Goal: Information Seeking & Learning: Find contact information

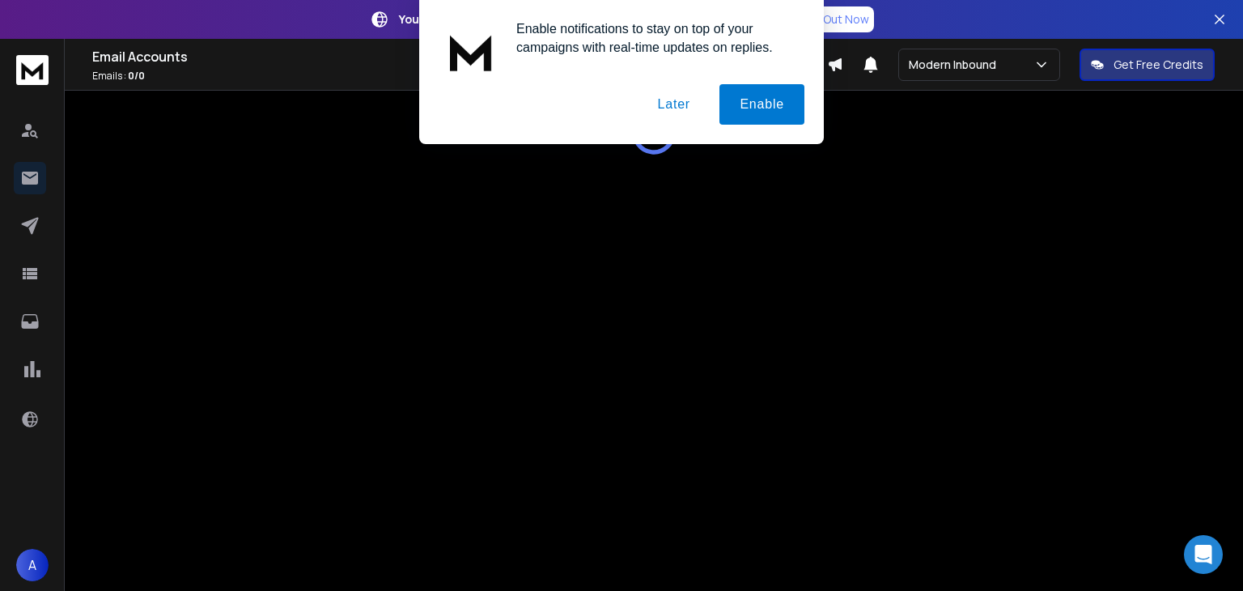
click at [673, 98] on button "Later" at bounding box center [673, 104] width 73 height 40
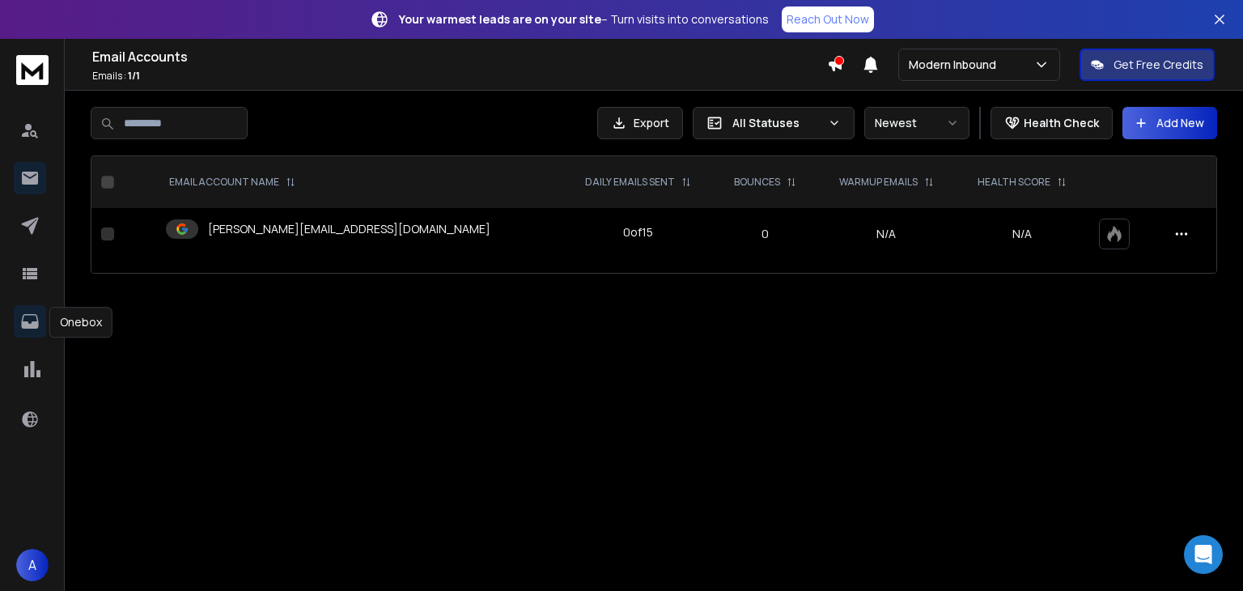
click at [31, 321] on icon at bounding box center [29, 320] width 19 height 19
click at [28, 325] on icon at bounding box center [29, 321] width 17 height 15
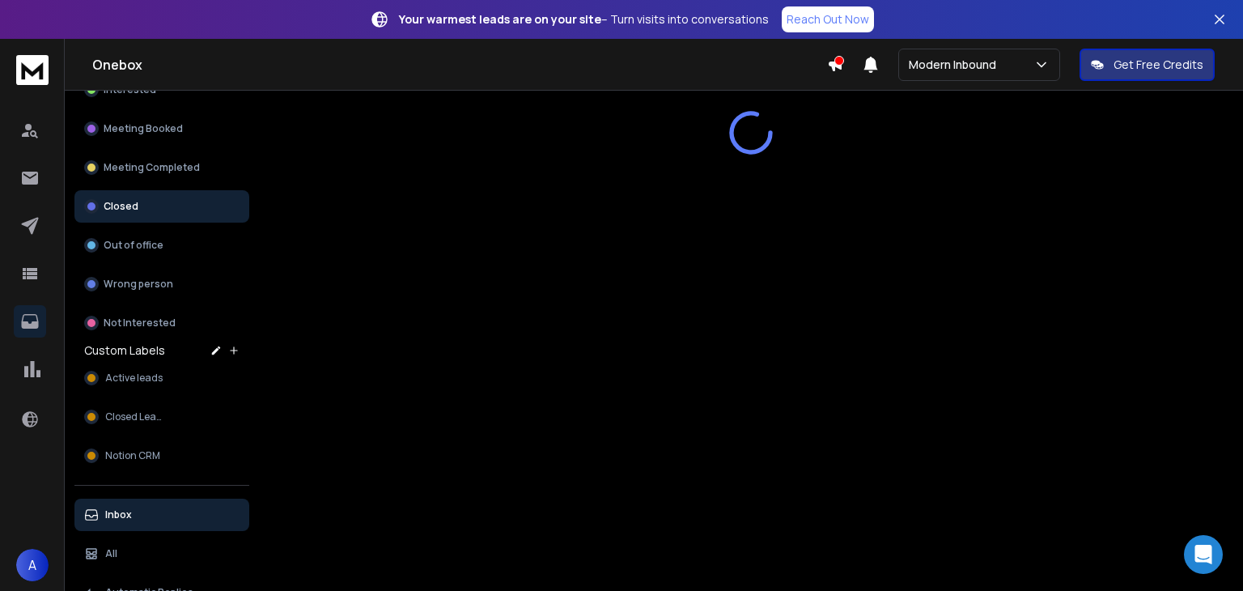
scroll to position [252, 0]
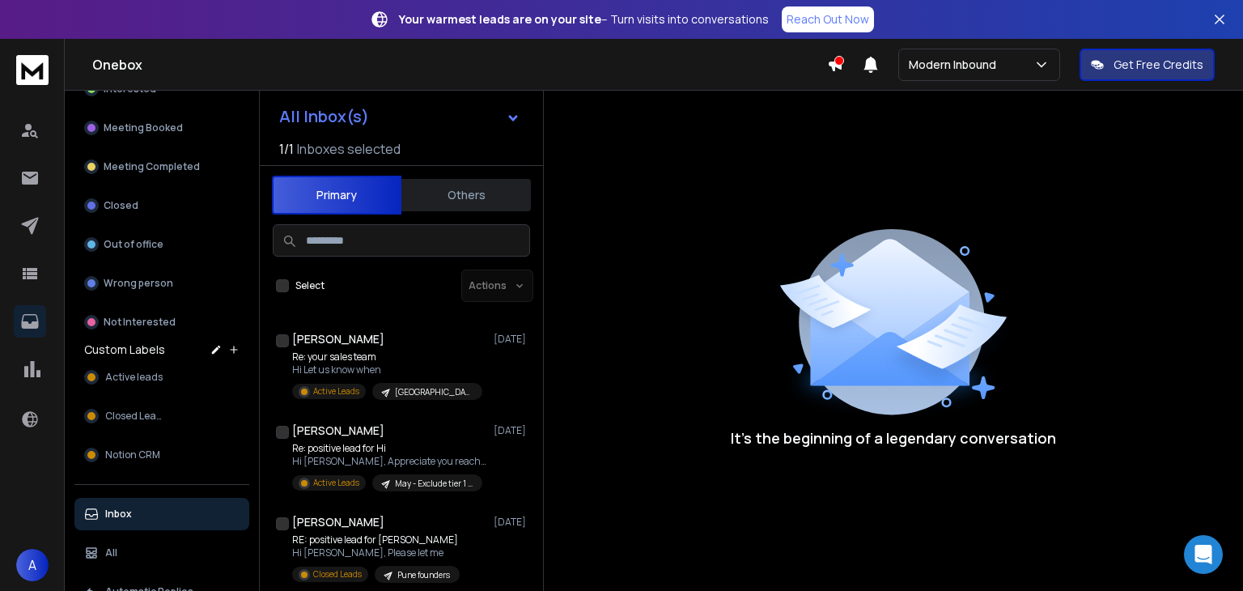
click at [132, 381] on span "Active leads" at bounding box center [133, 377] width 57 height 13
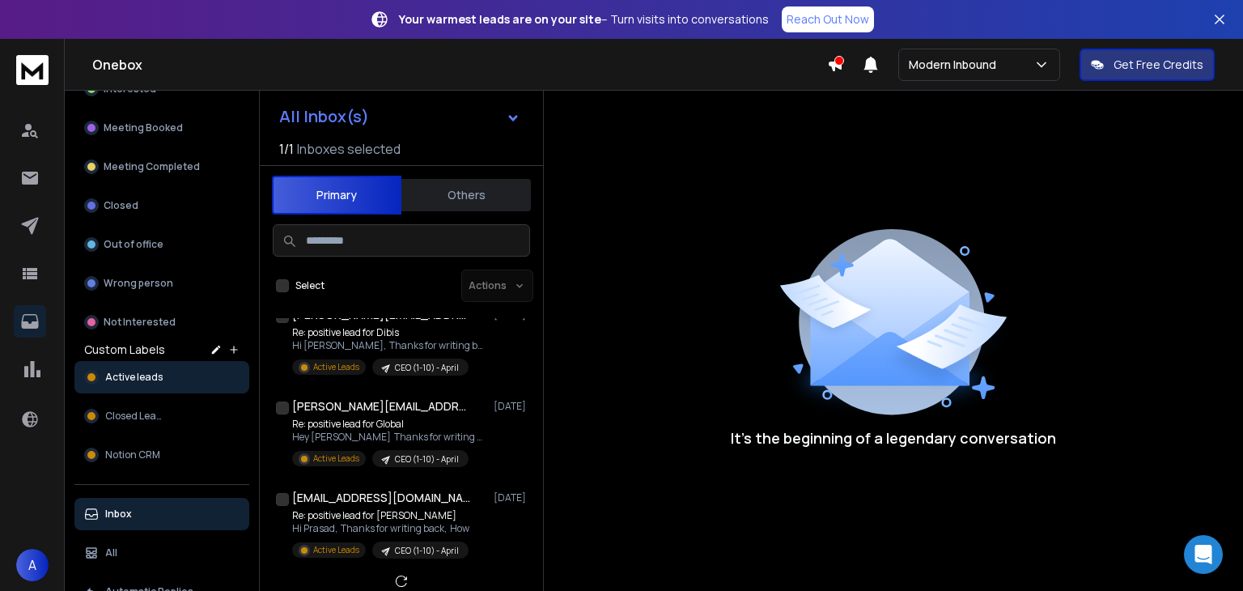
scroll to position [4595, 0]
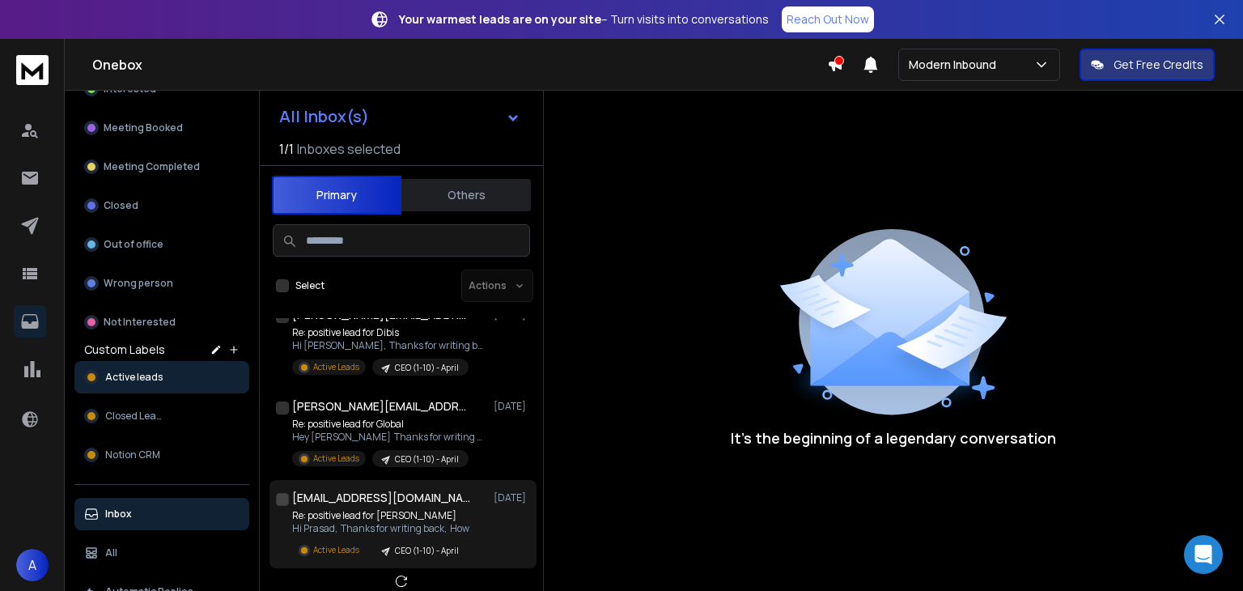
click at [408, 510] on p "Re: positive lead for [PERSON_NAME]" at bounding box center [380, 515] width 177 height 13
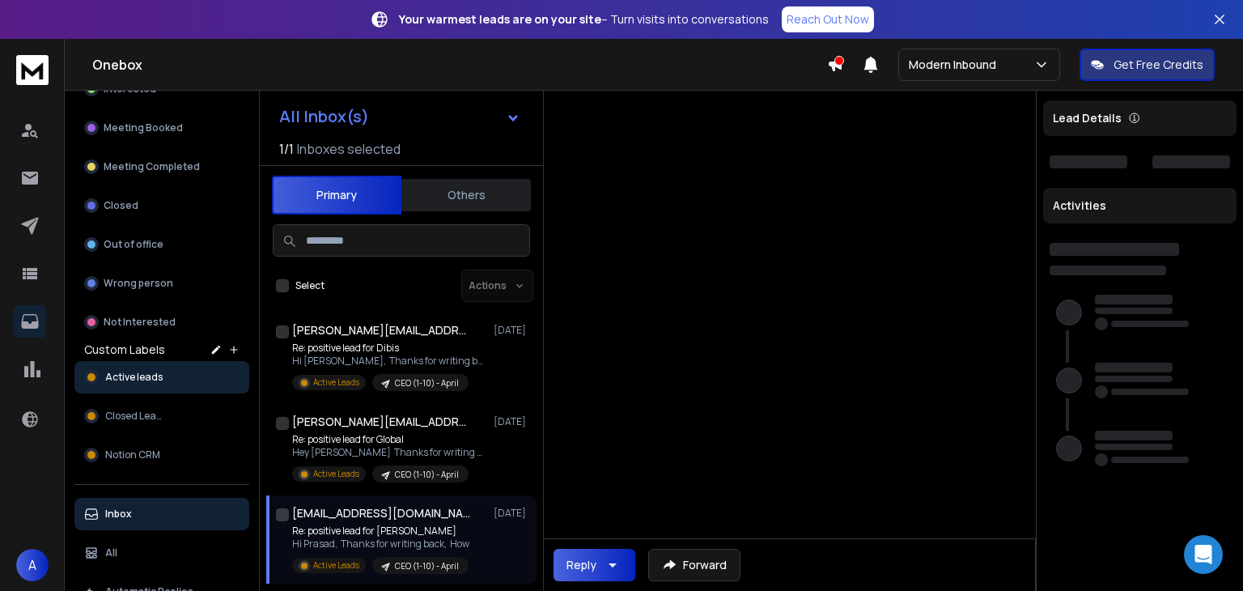
scroll to position [4579, 0]
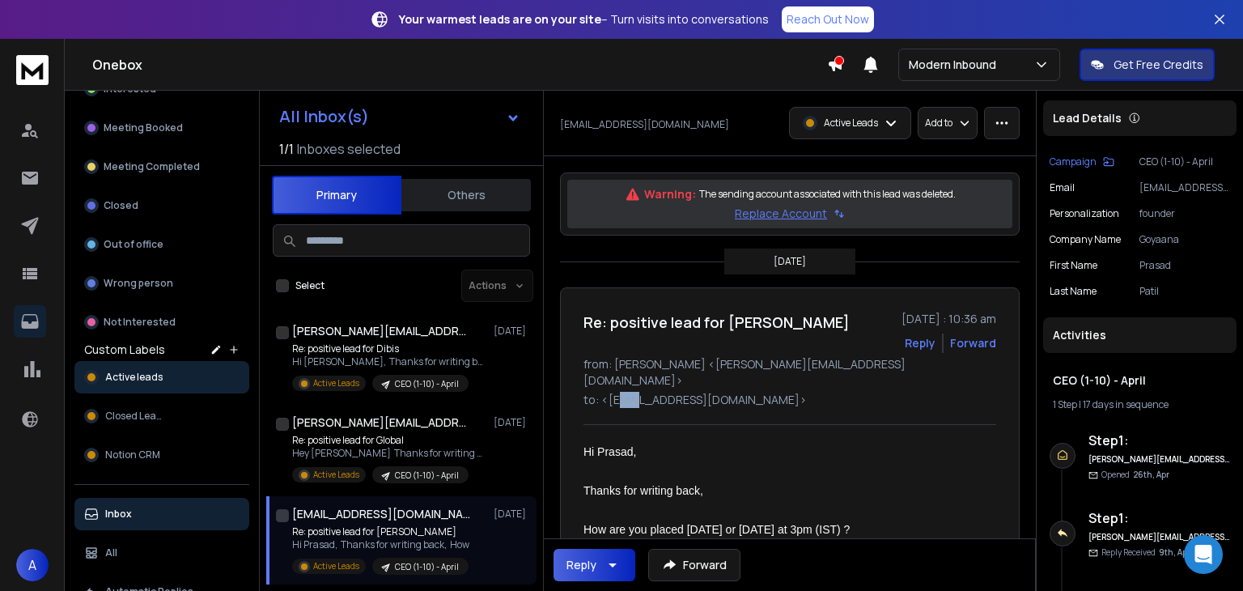
drag, startPoint x: 620, startPoint y: 386, endPoint x: 637, endPoint y: 385, distance: 17.8
click at [637, 392] on p "to: <[EMAIL_ADDRESS][DOMAIN_NAME]>" at bounding box center [789, 400] width 413 height 16
drag, startPoint x: 605, startPoint y: 384, endPoint x: 721, endPoint y: 388, distance: 115.8
click at [721, 392] on p "to: <[EMAIL_ADDRESS][DOMAIN_NAME]>" at bounding box center [789, 400] width 413 height 16
copy p "[EMAIL_ADDRESS][DOMAIN_NAME]"
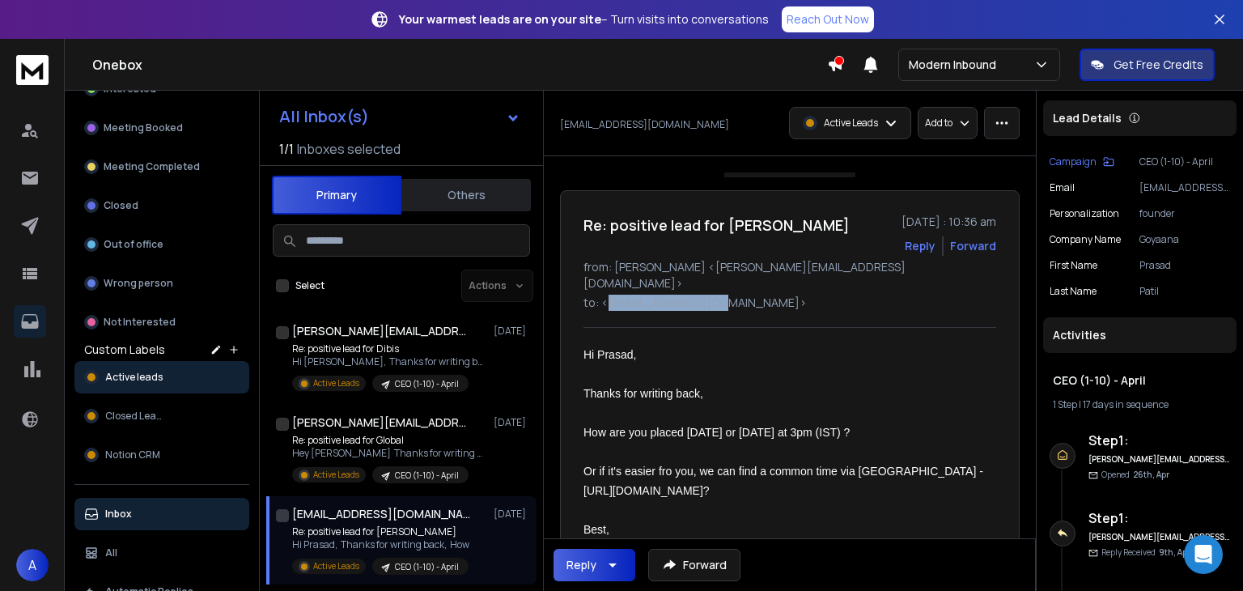
scroll to position [95, 0]
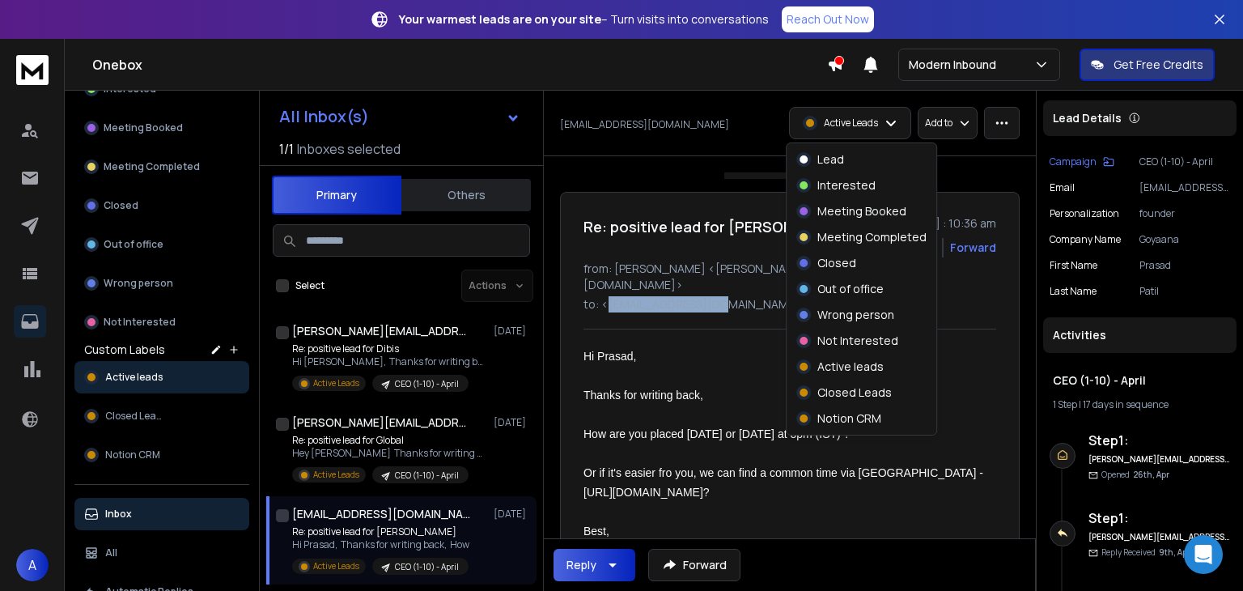
click at [858, 121] on p "Active Leads" at bounding box center [851, 122] width 54 height 13
click at [861, 414] on p "Notion CRM" at bounding box center [849, 418] width 64 height 16
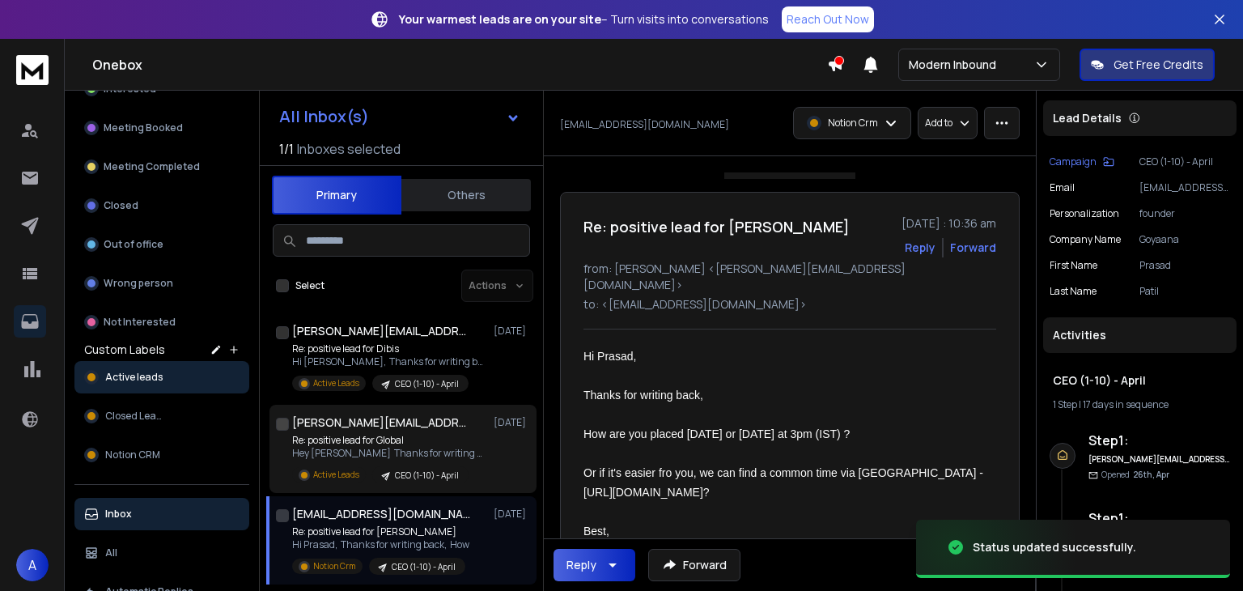
click at [425, 434] on p "Re: positive lead for Global" at bounding box center [389, 440] width 194 height 13
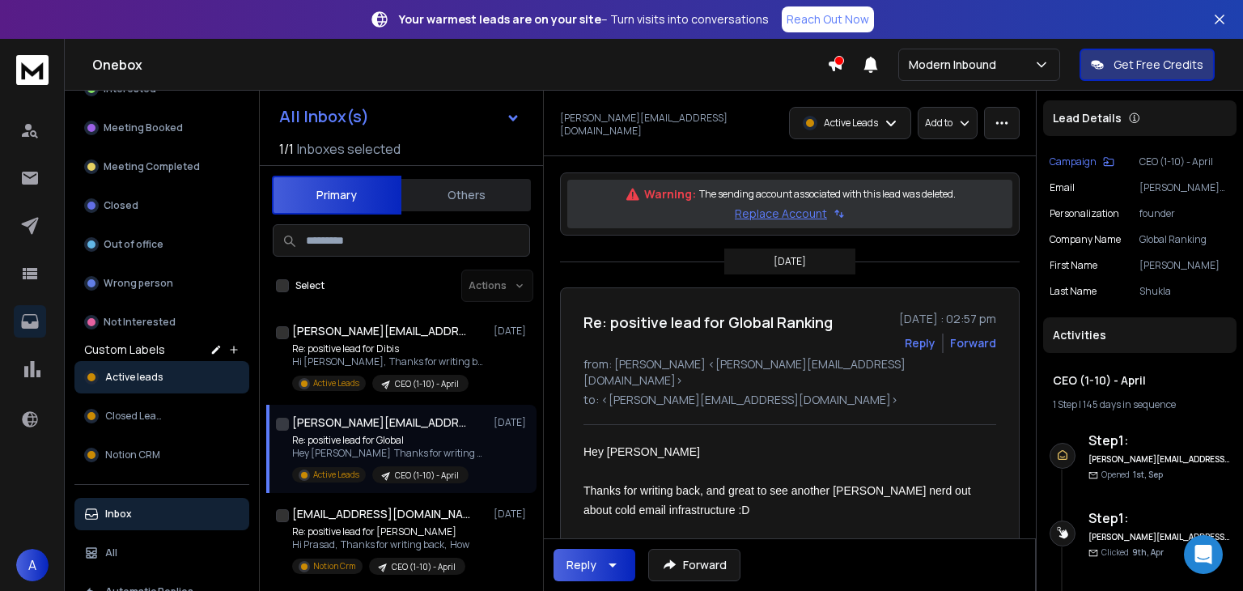
click at [680, 392] on p "to: <[PERSON_NAME][EMAIL_ADDRESS][DOMAIN_NAME]>" at bounding box center [789, 400] width 413 height 16
drag, startPoint x: 680, startPoint y: 381, endPoint x: 688, endPoint y: 383, distance: 8.2
click at [688, 392] on p "to: <[PERSON_NAME][EMAIL_ADDRESS][DOMAIN_NAME]>" at bounding box center [789, 400] width 413 height 16
click at [621, 392] on p "to: <[PERSON_NAME][EMAIL_ADDRESS][DOMAIN_NAME]>" at bounding box center [789, 400] width 413 height 16
drag, startPoint x: 621, startPoint y: 380, endPoint x: 778, endPoint y: 379, distance: 156.9
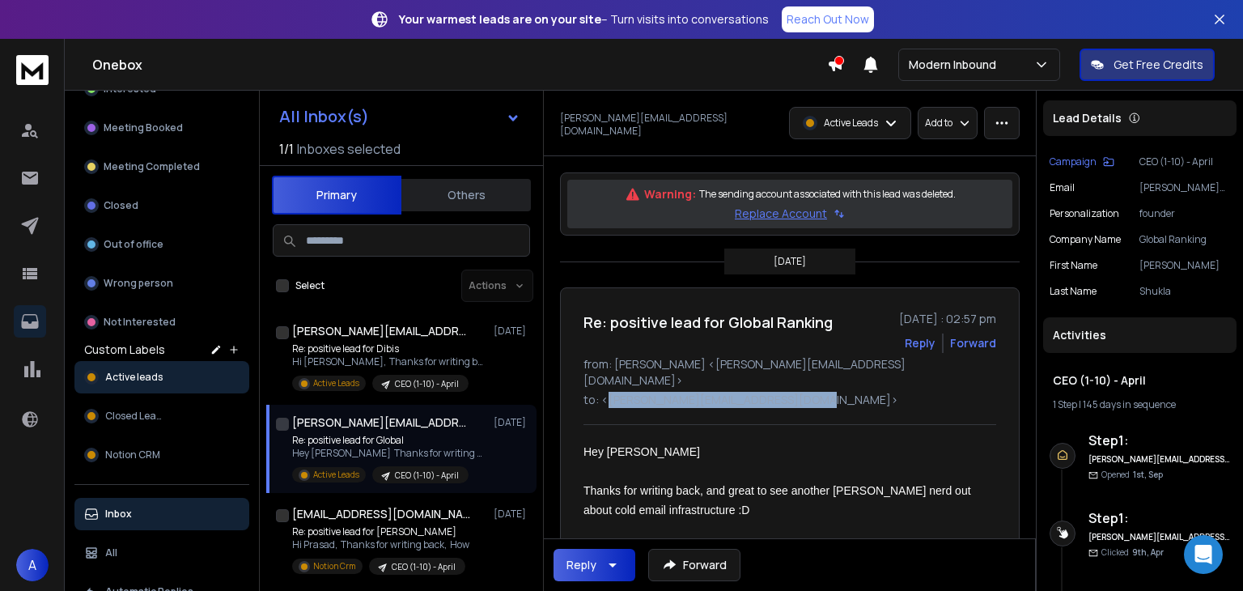
click at [778, 392] on p "to: <[PERSON_NAME][EMAIL_ADDRESS][DOMAIN_NAME]>" at bounding box center [789, 400] width 413 height 16
copy p "[PERSON_NAME][EMAIL_ADDRESS][DOMAIN_NAME]"
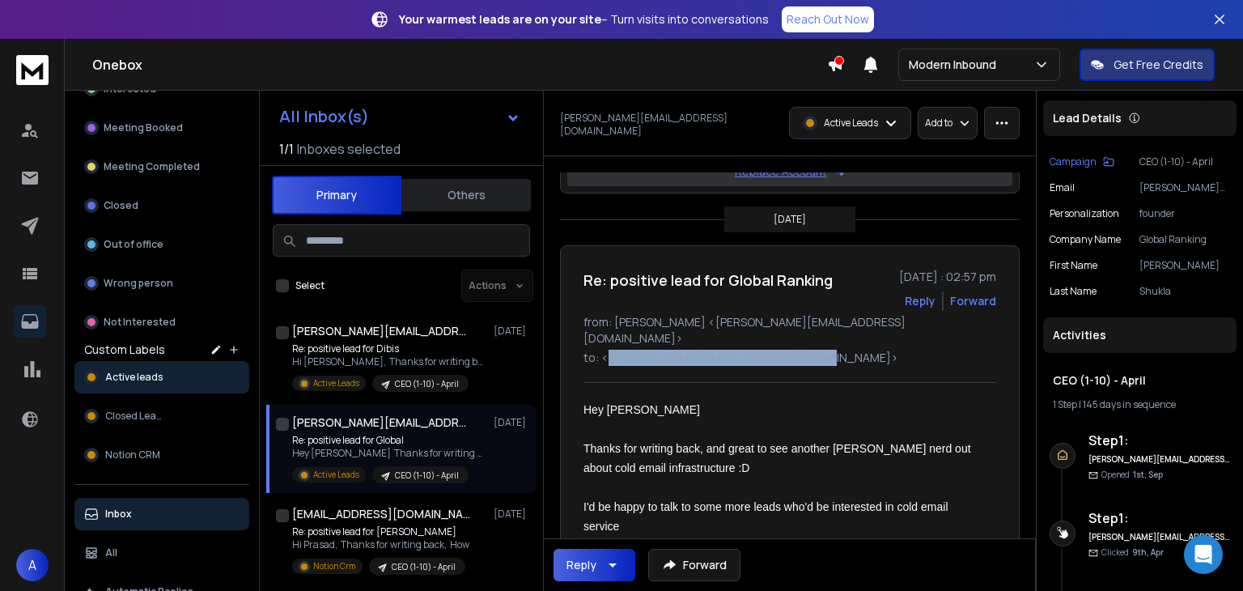
scroll to position [19, 0]
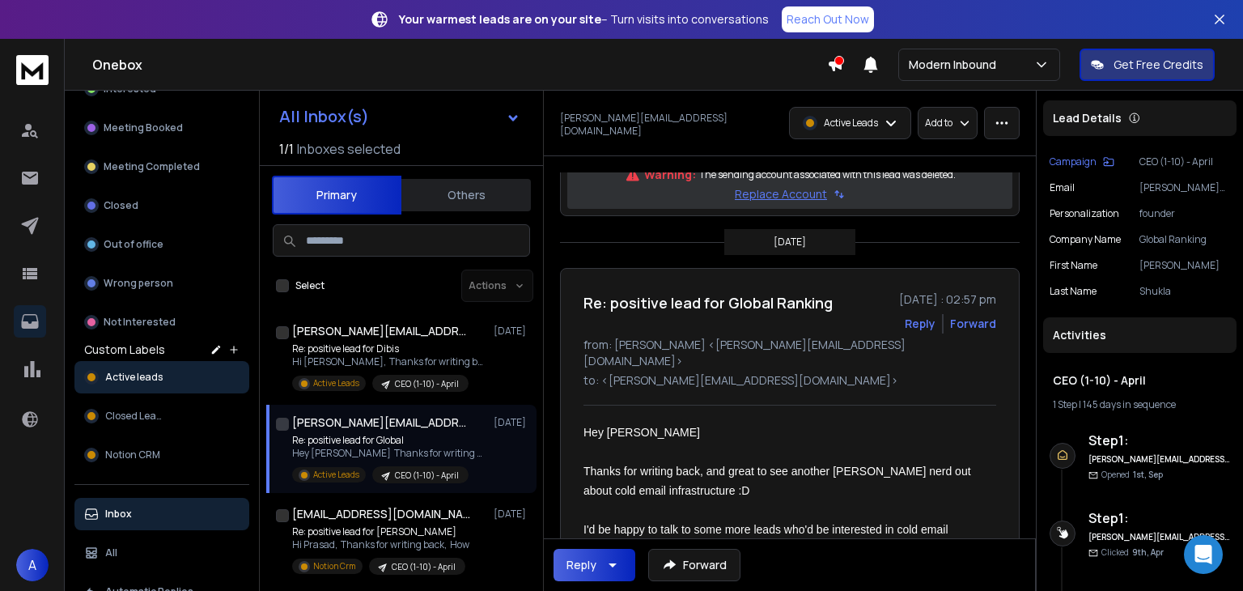
click at [664, 421] on div "Hey [PERSON_NAME] Thanks for writing back, and great to see another [PERSON_NAM…" at bounding box center [783, 508] width 400 height 175
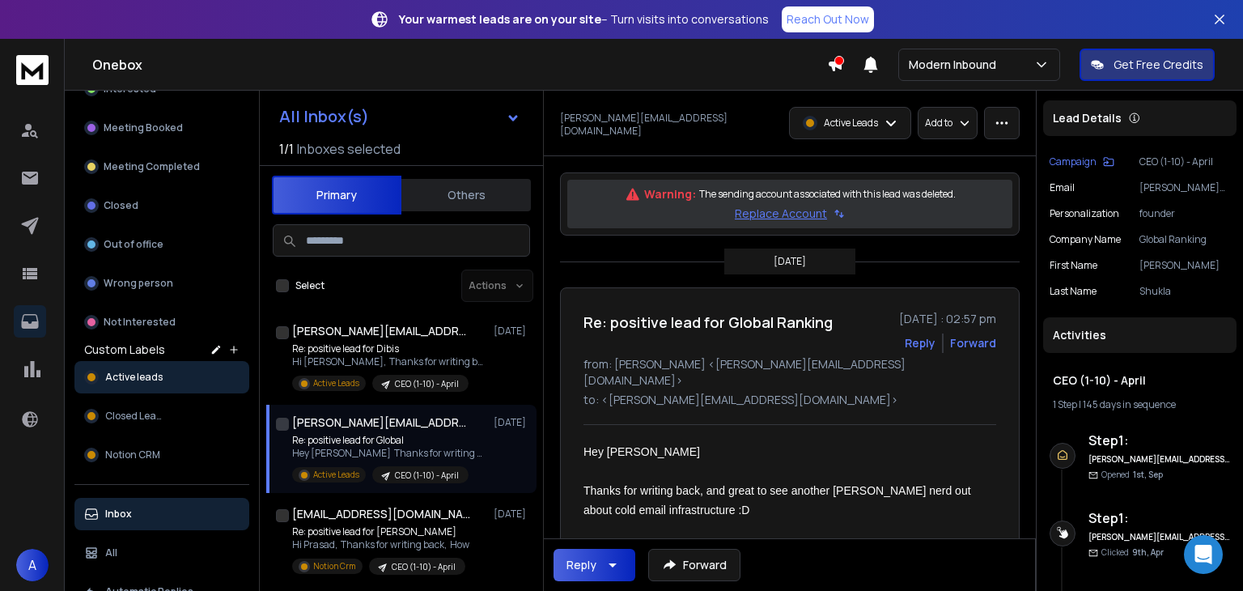
scroll to position [0, 0]
click at [618, 392] on p "to: <[PERSON_NAME][EMAIL_ADDRESS][DOMAIN_NAME]>" at bounding box center [789, 400] width 413 height 16
drag, startPoint x: 618, startPoint y: 383, endPoint x: 782, endPoint y: 396, distance: 164.8
copy p "[PERSON_NAME][EMAIL_ADDRESS][DOMAIN_NAME]"
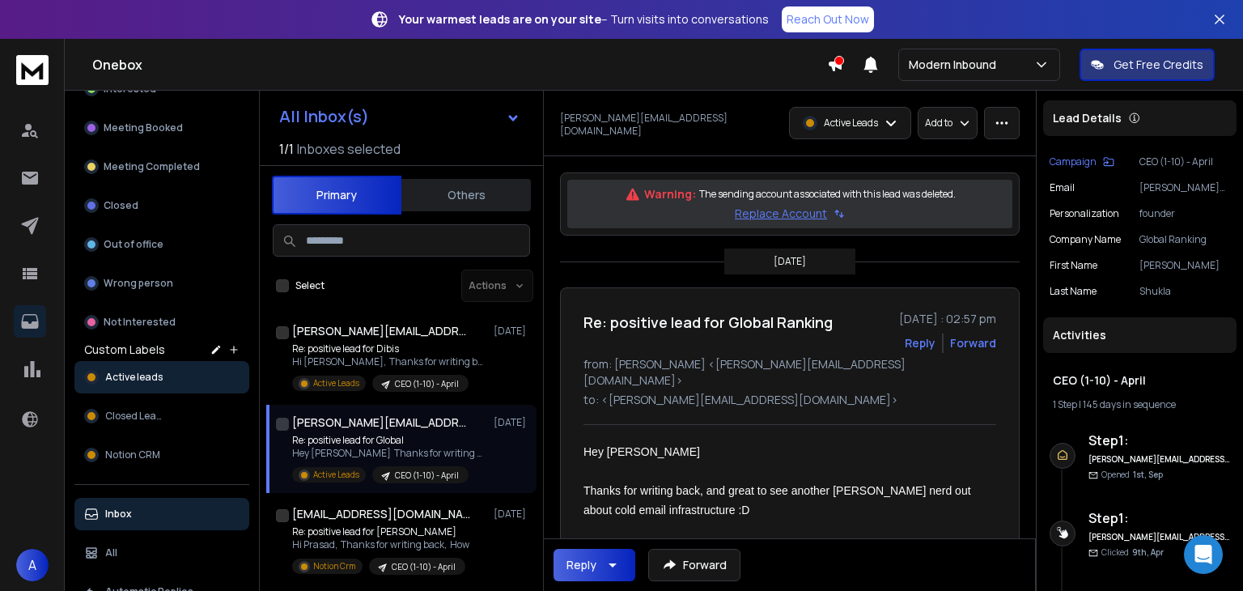
click at [844, 447] on div "Hey [PERSON_NAME] Thanks for writing back, and great to see another [PERSON_NAM…" at bounding box center [783, 528] width 400 height 175
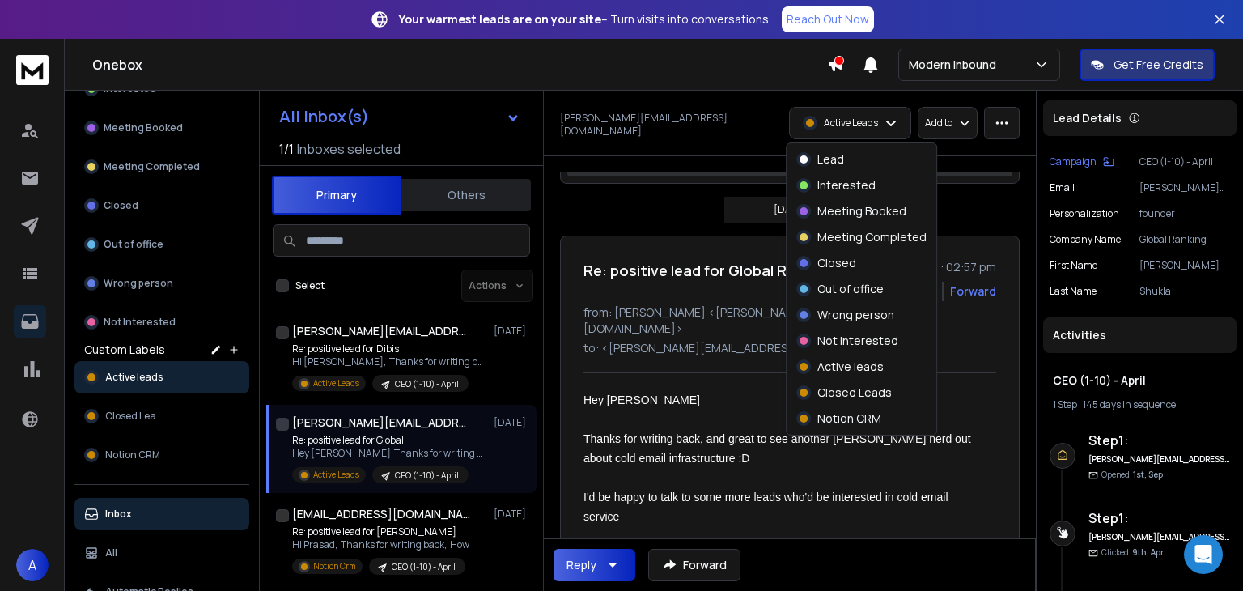
click at [866, 114] on div "Active Leads" at bounding box center [850, 123] width 121 height 31
click at [862, 422] on p "Notion CRM" at bounding box center [849, 418] width 64 height 16
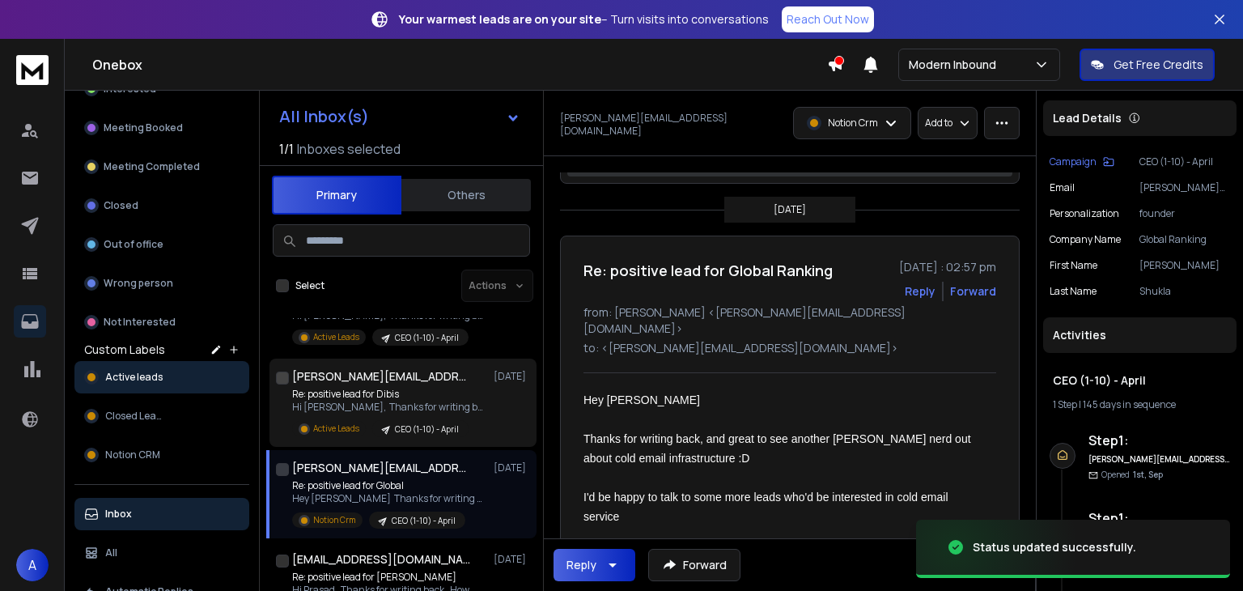
scroll to position [4531, 0]
click at [450, 396] on p "Re: positive lead for Dibis" at bounding box center [389, 396] width 194 height 13
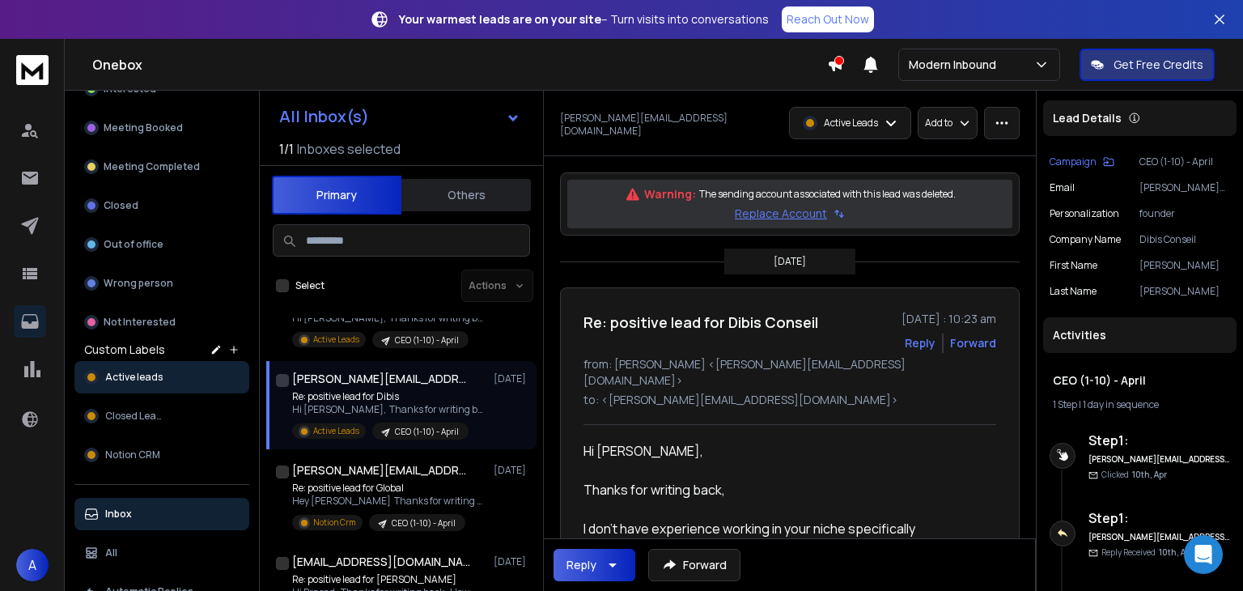
click at [625, 392] on p "to: <[PERSON_NAME][EMAIL_ADDRESS][DOMAIN_NAME]>" at bounding box center [789, 400] width 413 height 16
drag, startPoint x: 625, startPoint y: 383, endPoint x: 674, endPoint y: 389, distance: 49.8
click at [674, 392] on p "to: <[PERSON_NAME][EMAIL_ADDRESS][DOMAIN_NAME]>" at bounding box center [789, 400] width 413 height 16
copy p "[PERSON_NAME][EMAIL_ADDRESS][DOMAIN_NAME]"
click at [796, 460] on div at bounding box center [783, 469] width 400 height 19
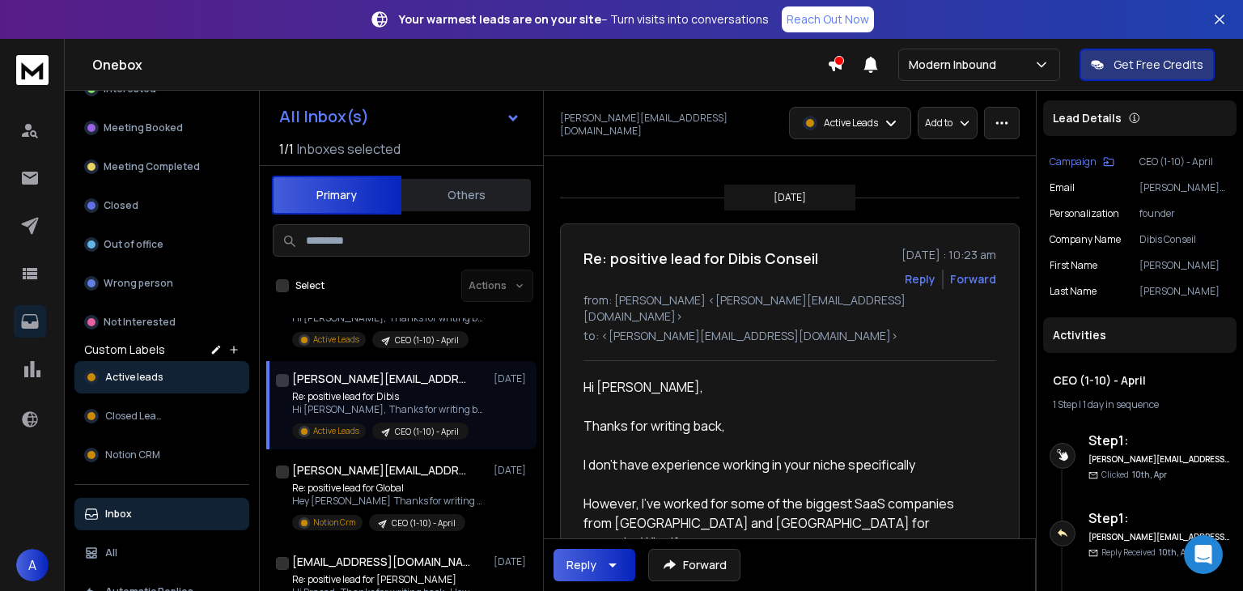
scroll to position [61, 0]
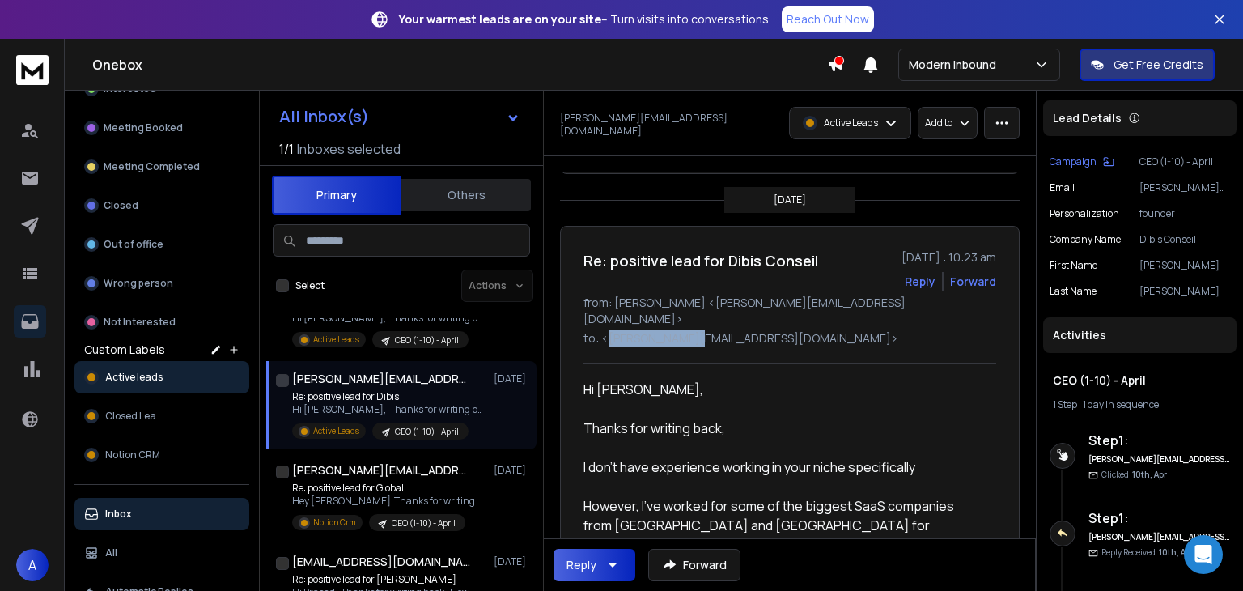
drag, startPoint x: 681, startPoint y: 319, endPoint x: 608, endPoint y: 316, distance: 72.8
click at [608, 330] on p "to: <[PERSON_NAME][EMAIL_ADDRESS][DOMAIN_NAME]>" at bounding box center [789, 338] width 413 height 16
copy p "[PERSON_NAME][EMAIL_ADDRESS][DOMAIN_NAME]"
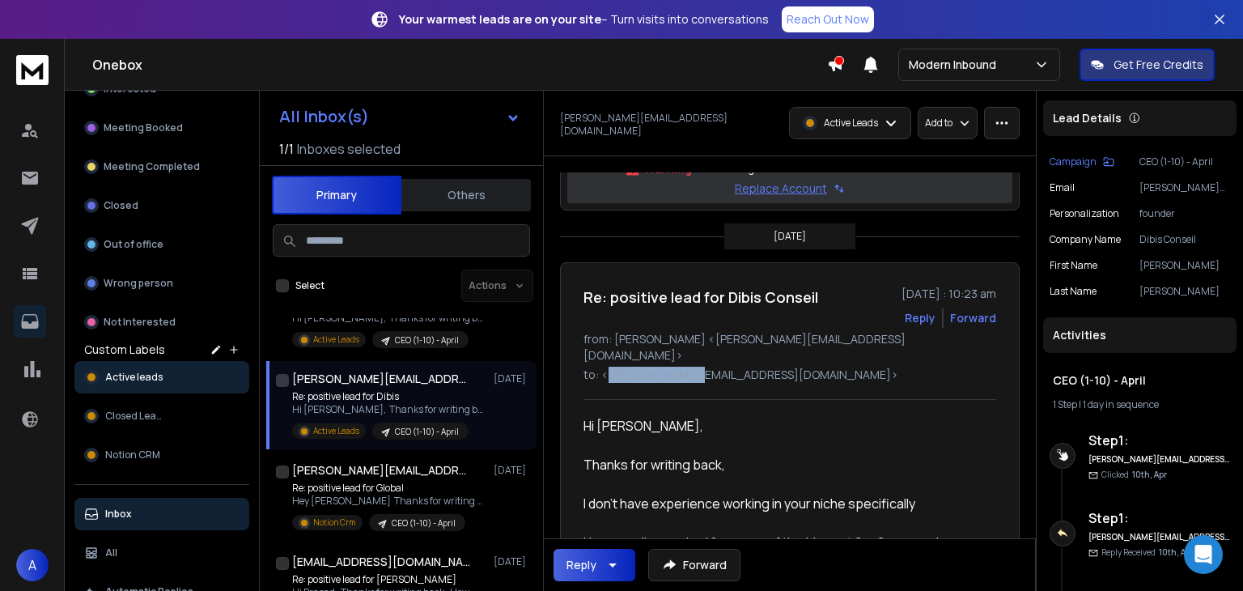
scroll to position [26, 0]
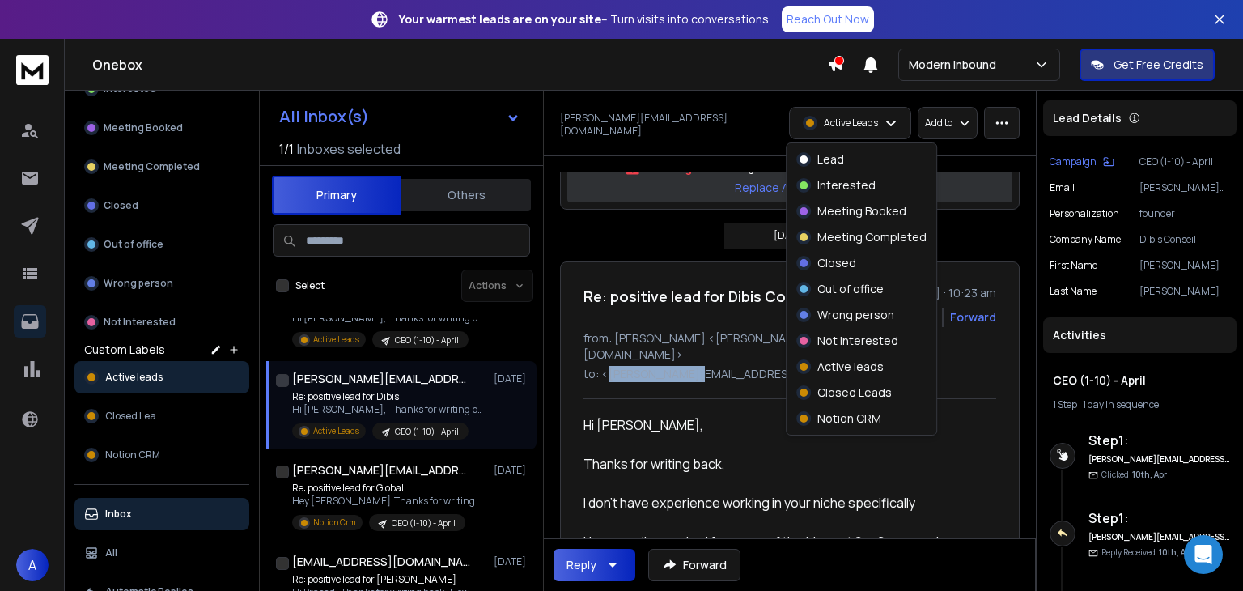
click at [879, 127] on div "Active Leads" at bounding box center [850, 123] width 121 height 31
click at [848, 421] on p "Notion CRM" at bounding box center [849, 418] width 64 height 16
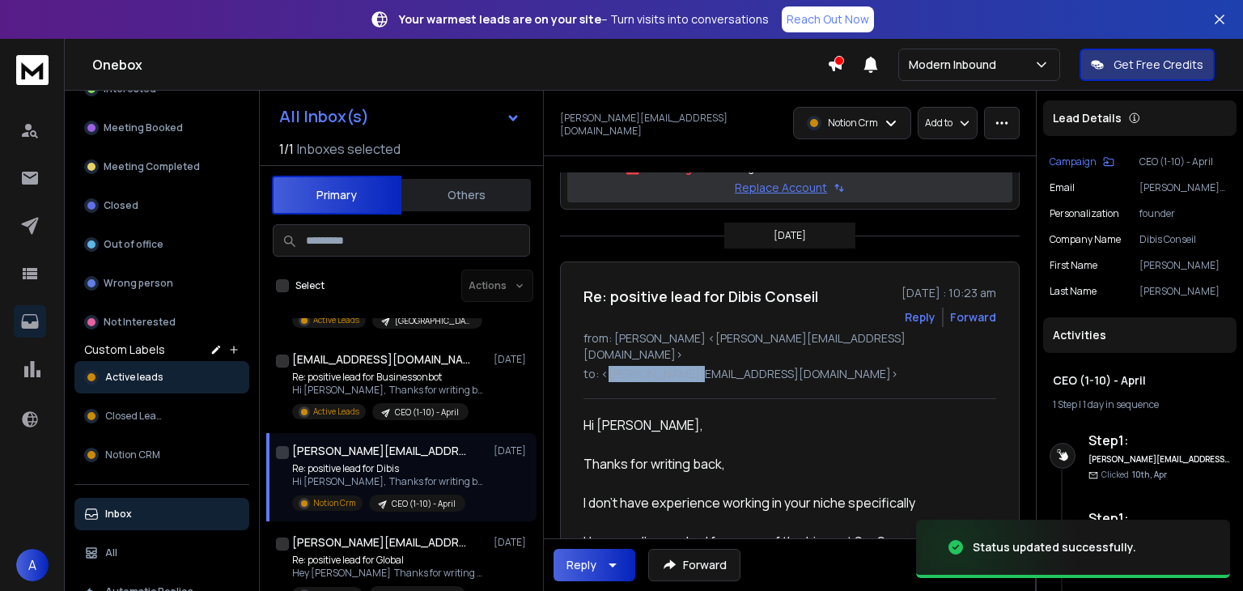
scroll to position [4421, 0]
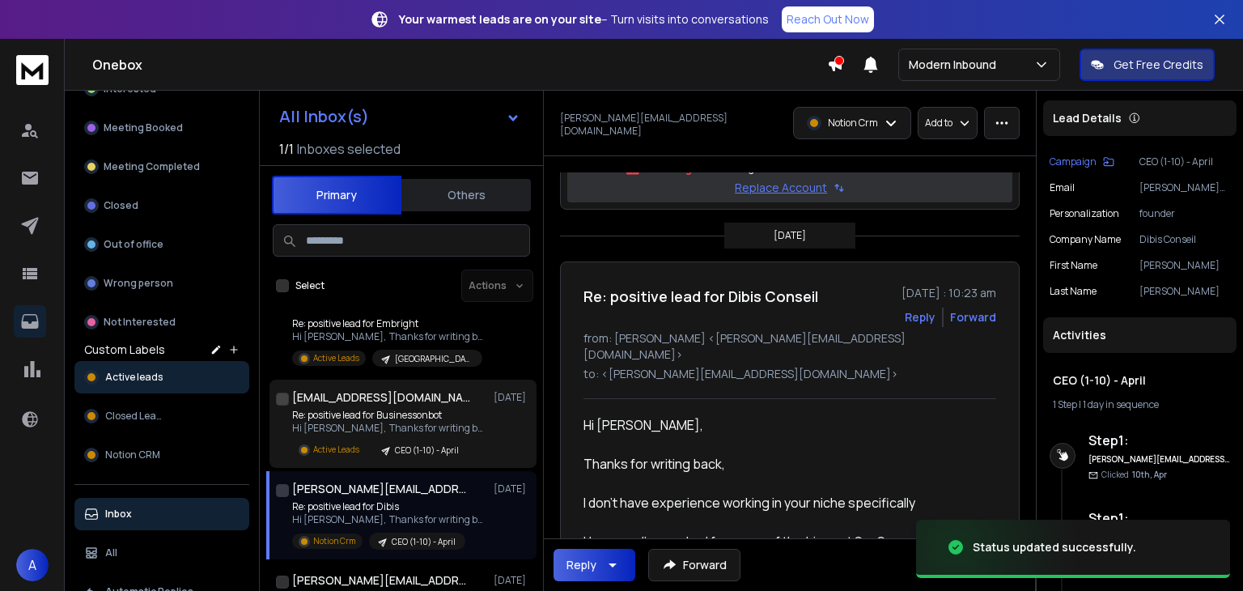
click at [425, 412] on p "Re: positive lead for Businessonbot" at bounding box center [389, 415] width 194 height 13
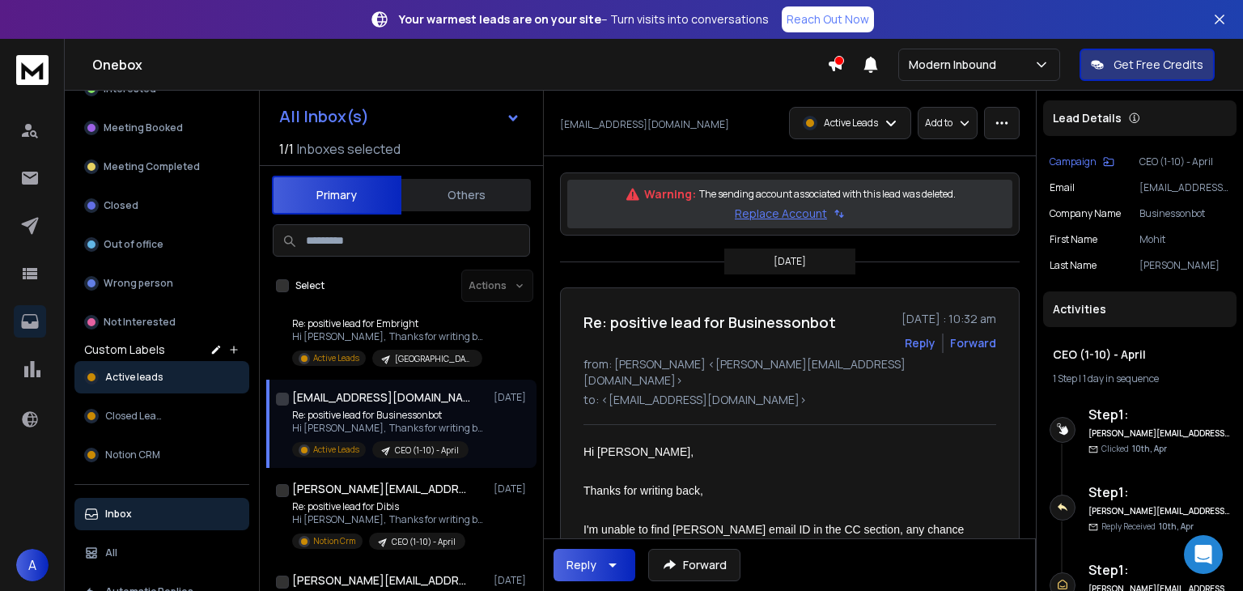
click at [622, 392] on p "to: <[EMAIL_ADDRESS][DOMAIN_NAME]>" at bounding box center [789, 400] width 413 height 16
drag, startPoint x: 622, startPoint y: 382, endPoint x: 777, endPoint y: 382, distance: 155.3
click at [777, 392] on p "to: <[EMAIL_ADDRESS][DOMAIN_NAME]>" at bounding box center [789, 400] width 413 height 16
copy p "[EMAIL_ADDRESS][DOMAIN_NAME]"
click at [776, 480] on div "Thanks for writing back," at bounding box center [783, 489] width 400 height 19
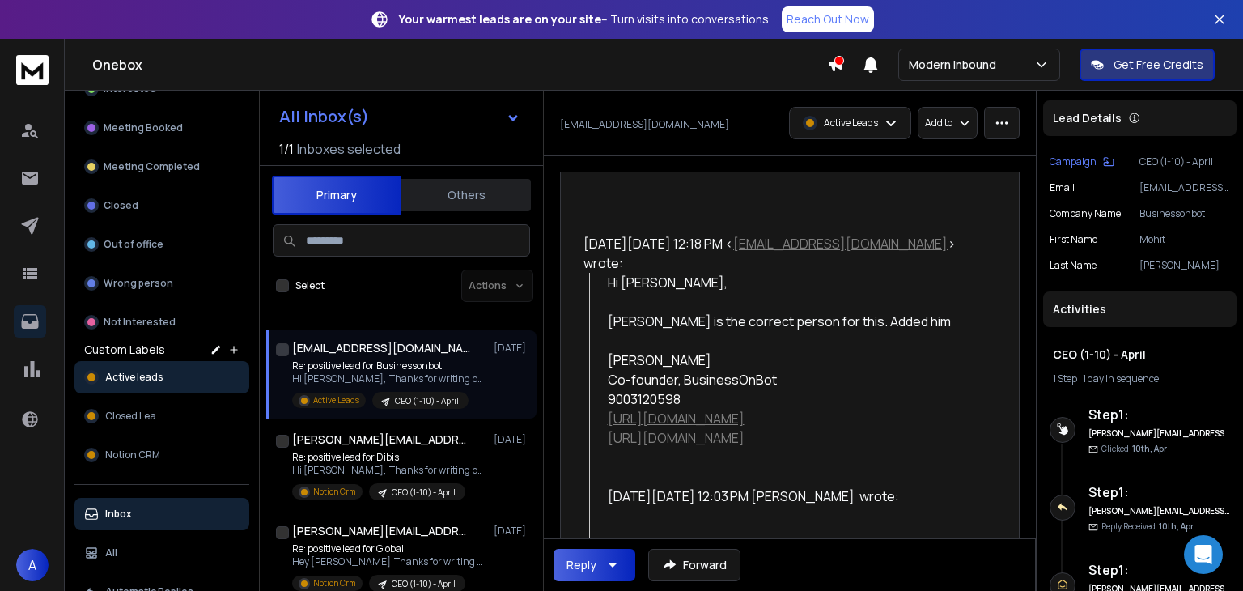
scroll to position [518, 0]
click at [631, 307] on div "Hi [PERSON_NAME], [PERSON_NAME] is the correct person for this. Added him" at bounding box center [796, 302] width 376 height 58
copy div "[PERSON_NAME]"
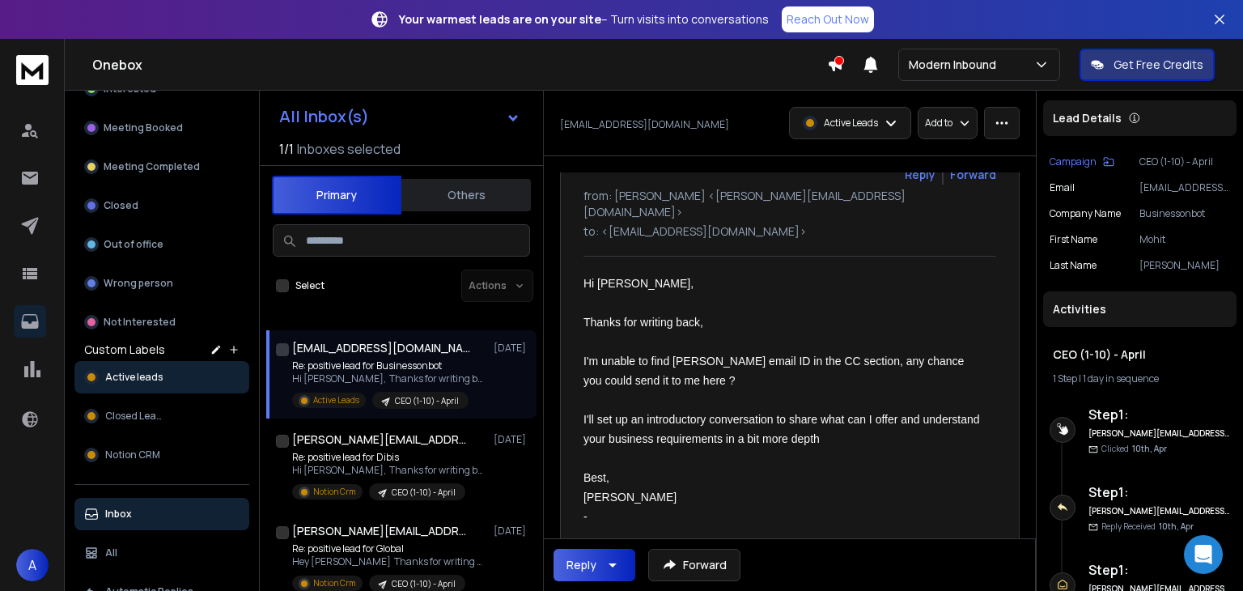
scroll to position [163, 0]
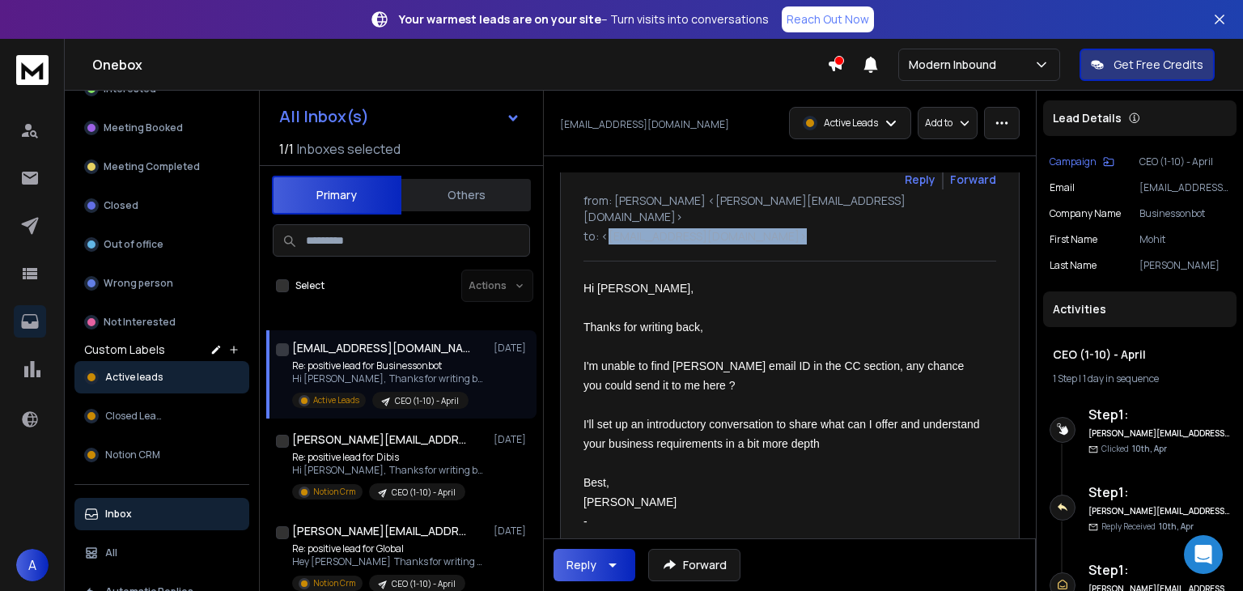
drag, startPoint x: 608, startPoint y: 221, endPoint x: 786, endPoint y: 221, distance: 178.0
click at [786, 228] on p "to: <[EMAIL_ADDRESS][DOMAIN_NAME]>" at bounding box center [789, 236] width 413 height 16
copy p "[EMAIL_ADDRESS][DOMAIN_NAME]"
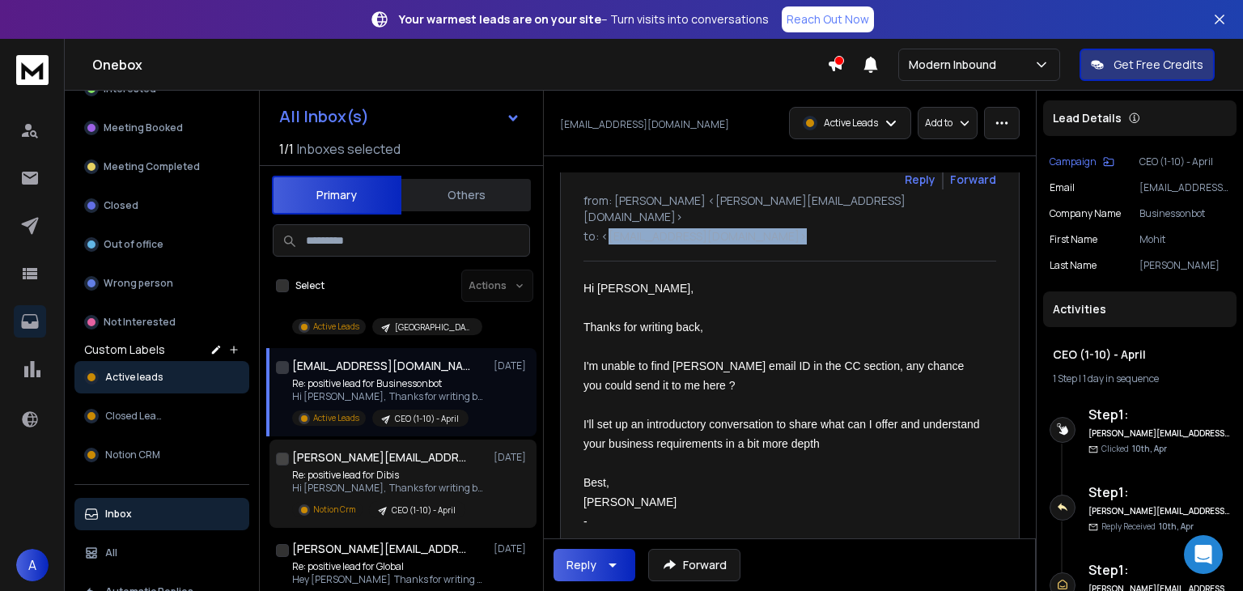
scroll to position [4451, 0]
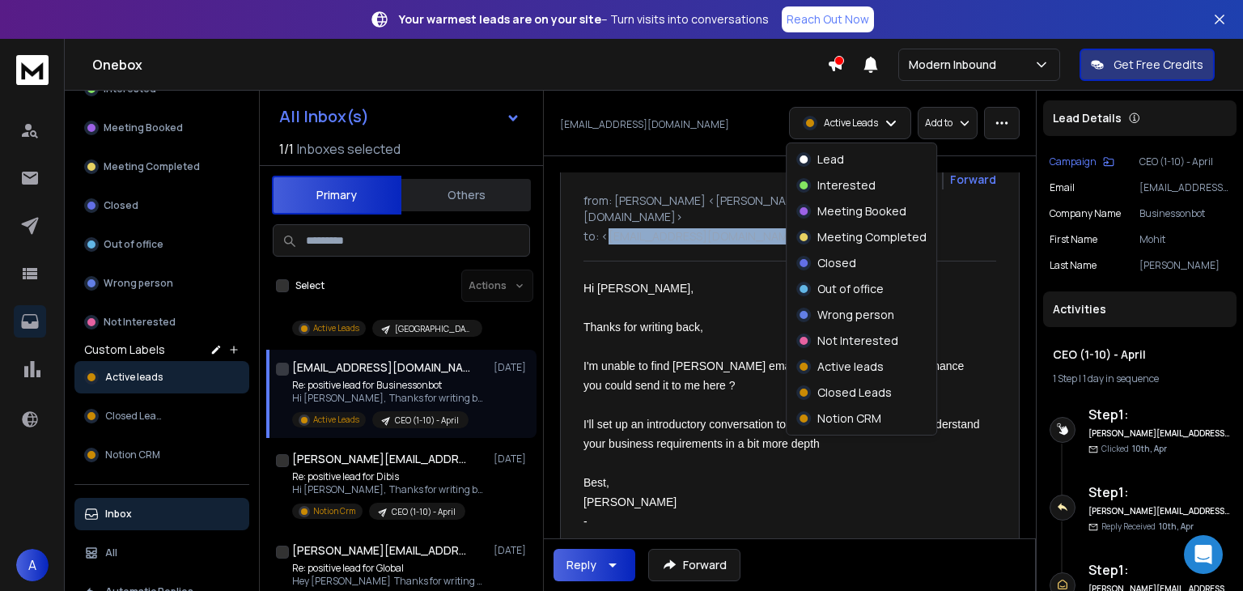
click at [841, 121] on p "Active Leads" at bounding box center [851, 122] width 54 height 13
click at [846, 410] on p "Notion CRM" at bounding box center [849, 418] width 64 height 16
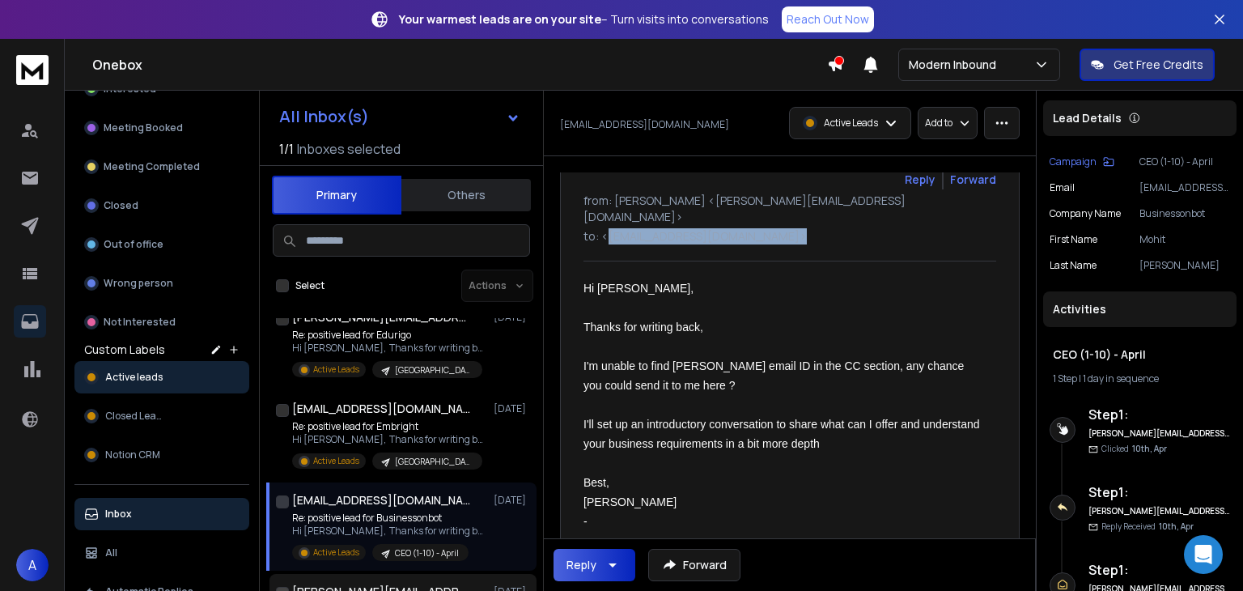
scroll to position [4311, 0]
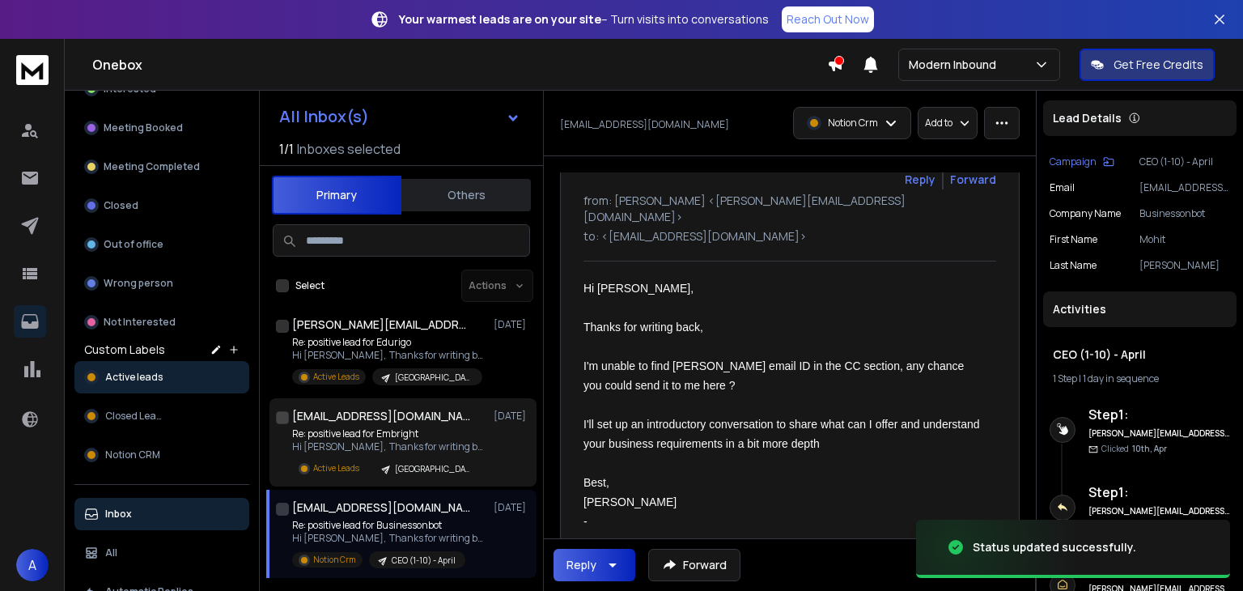
click at [450, 450] on p "Hi [PERSON_NAME], Thanks for writing back, I" at bounding box center [389, 446] width 194 height 13
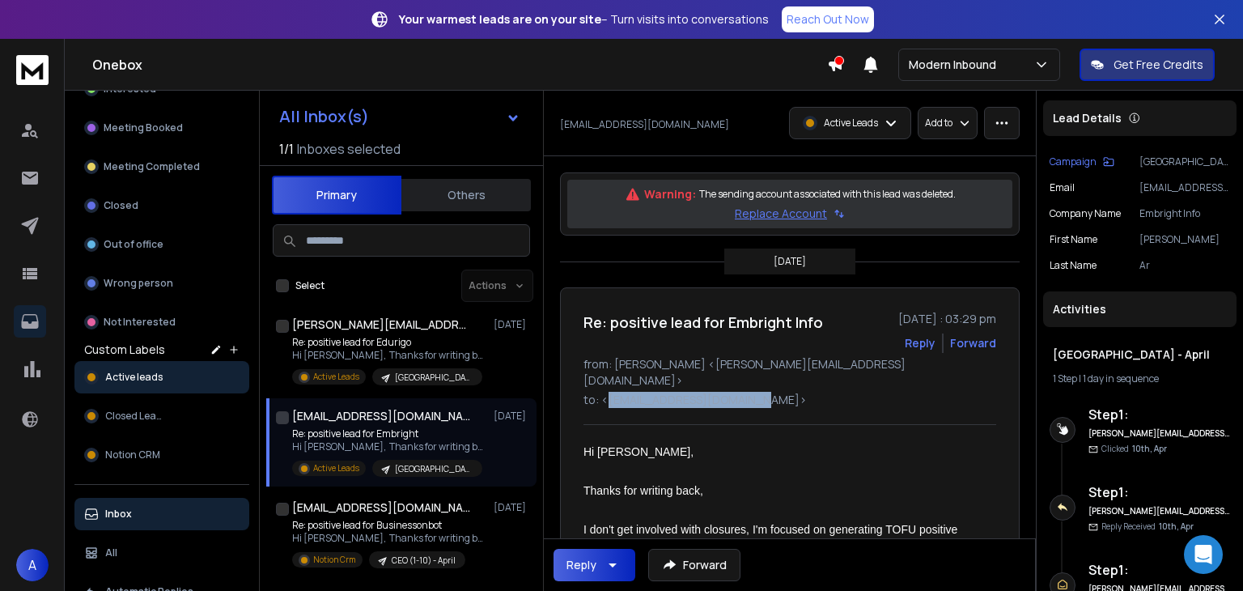
drag, startPoint x: 748, startPoint y: 381, endPoint x: 608, endPoint y: 383, distance: 140.8
click at [608, 392] on p "to: <[EMAIL_ADDRESS][DOMAIN_NAME]>" at bounding box center [789, 400] width 413 height 16
copy p "[EMAIL_ADDRESS][DOMAIN_NAME]"
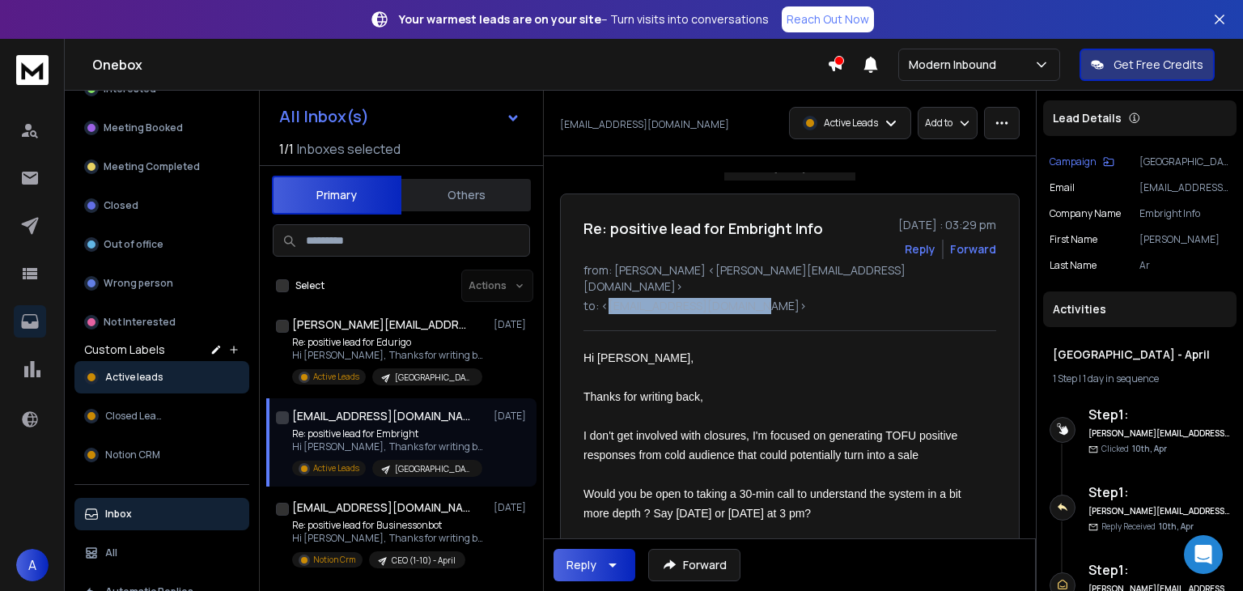
scroll to position [94, 0]
click at [719, 386] on div "Thanks for writing back," at bounding box center [783, 395] width 400 height 19
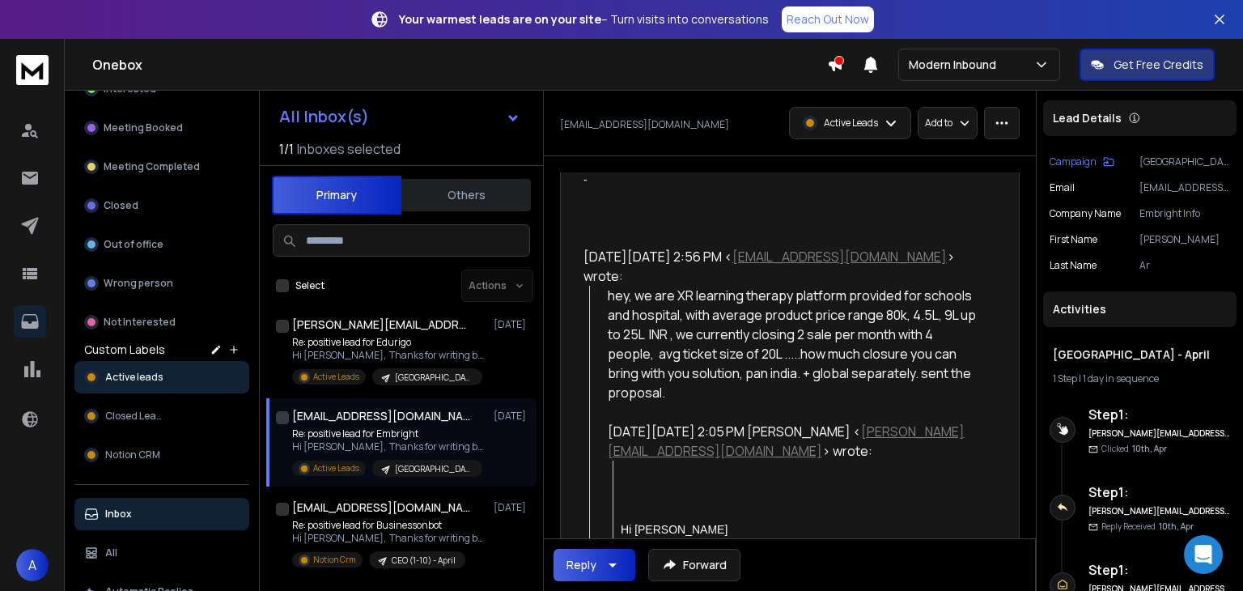
scroll to position [618, 0]
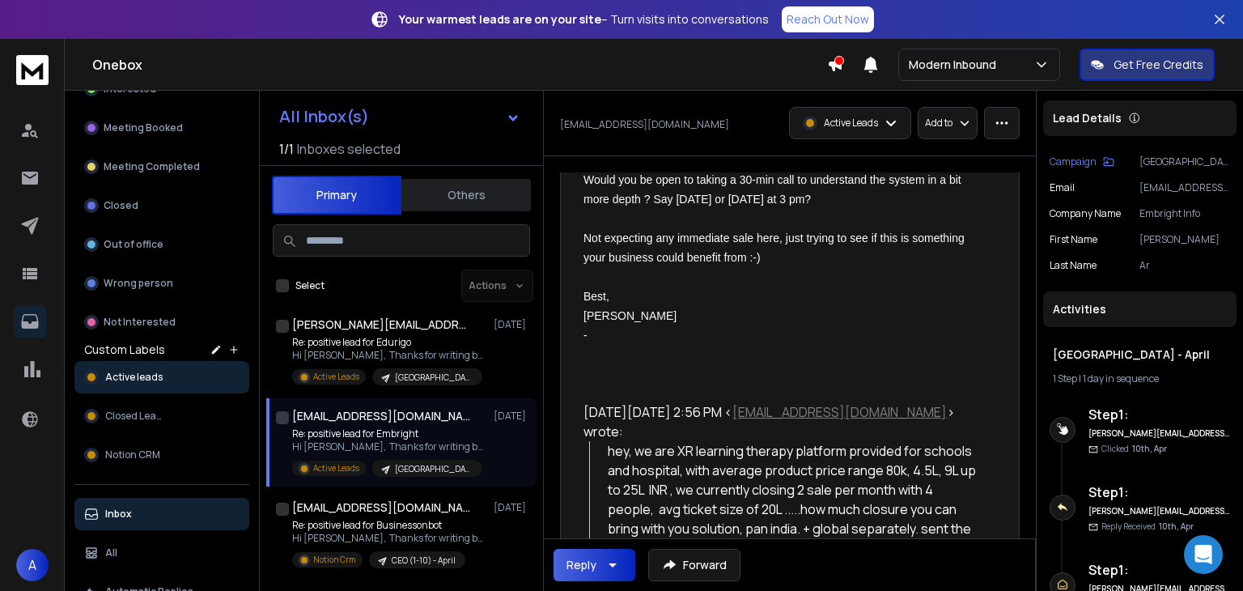
click at [700, 237] on span "Not expecting any immediate sale here, just trying to see if this is something …" at bounding box center [775, 247] width 384 height 32
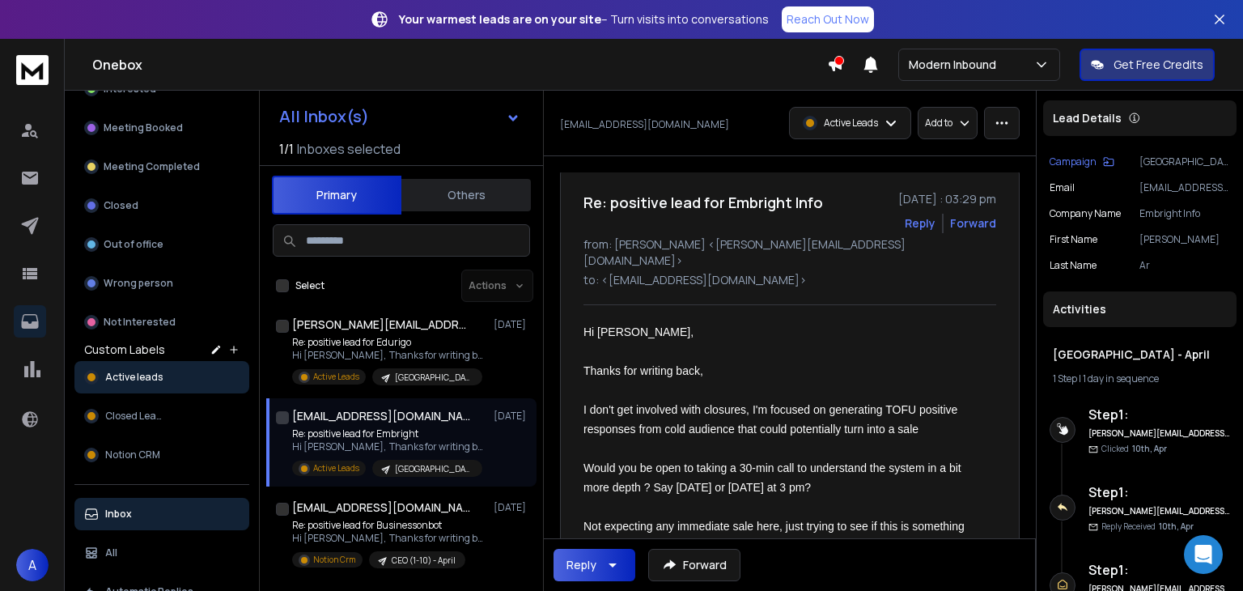
scroll to position [116, 0]
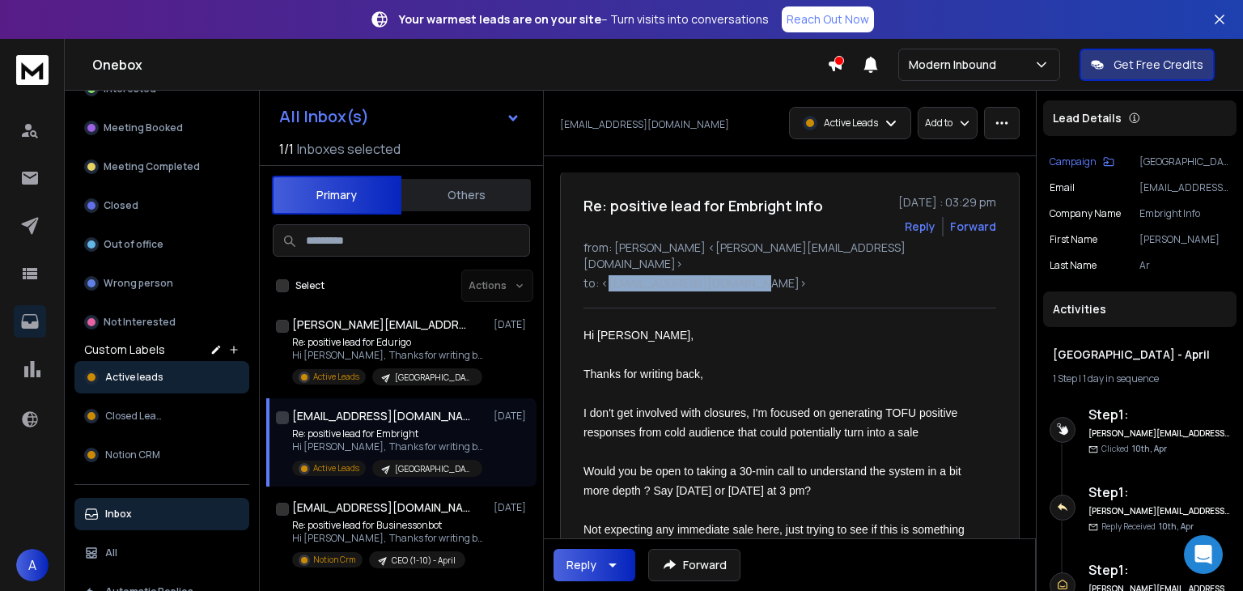
drag, startPoint x: 751, startPoint y: 270, endPoint x: 604, endPoint y: 271, distance: 146.4
click at [604, 275] on p "to: <[EMAIL_ADDRESS][DOMAIN_NAME]>" at bounding box center [789, 283] width 413 height 16
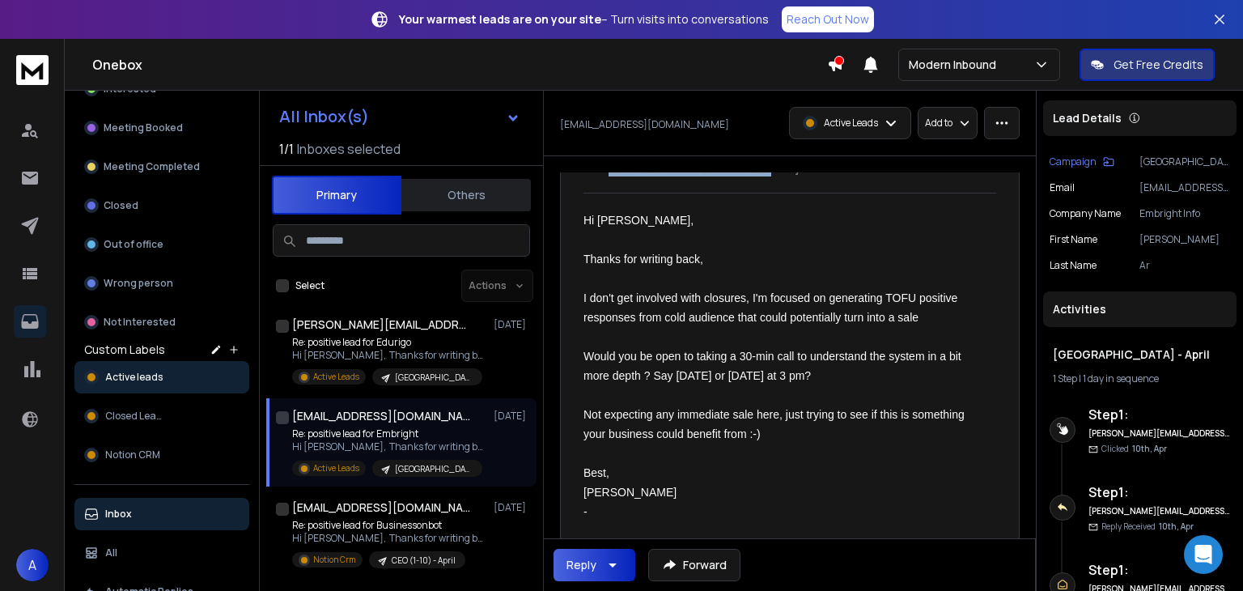
scroll to position [0, 0]
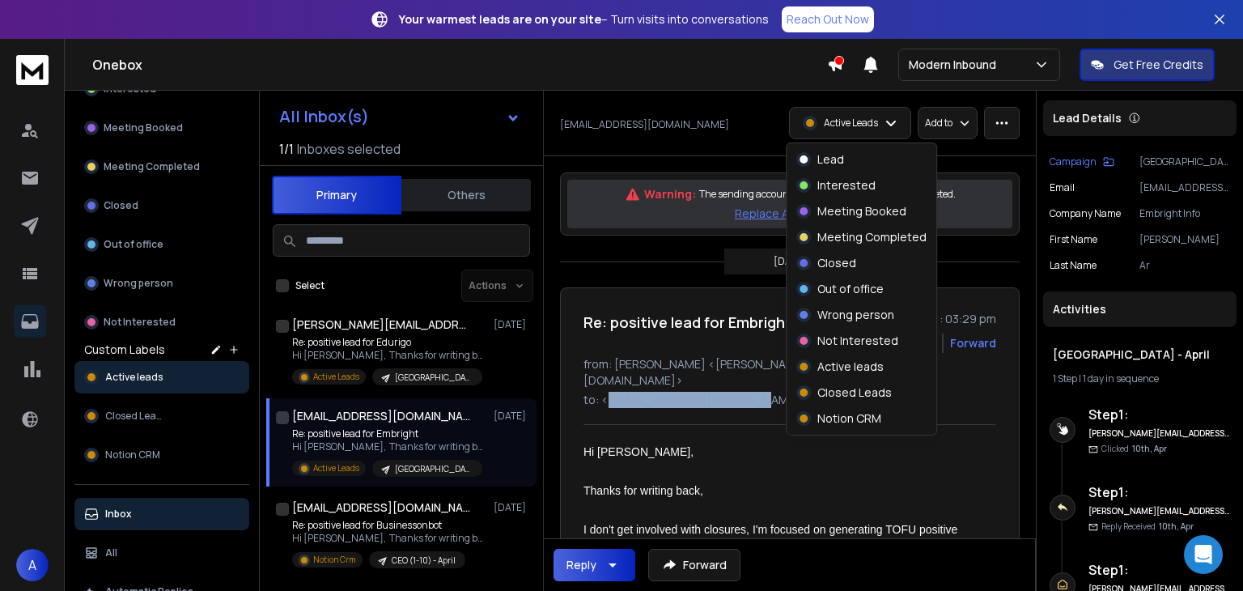
click at [864, 132] on div "Active Leads" at bounding box center [850, 123] width 121 height 31
click at [858, 423] on p "Notion CRM" at bounding box center [849, 418] width 64 height 16
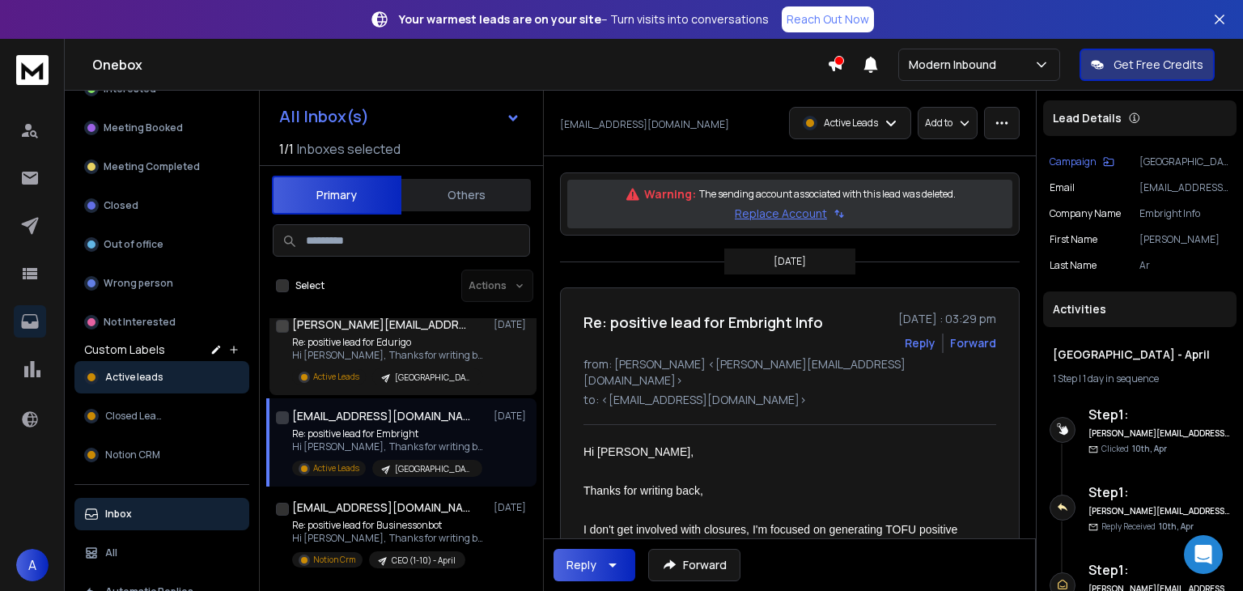
click at [448, 333] on div "[PERSON_NAME][EMAIL_ADDRESS][DOMAIN_NAME] [DATE] Re: positive lead for Edurigo …" at bounding box center [411, 350] width 238 height 69
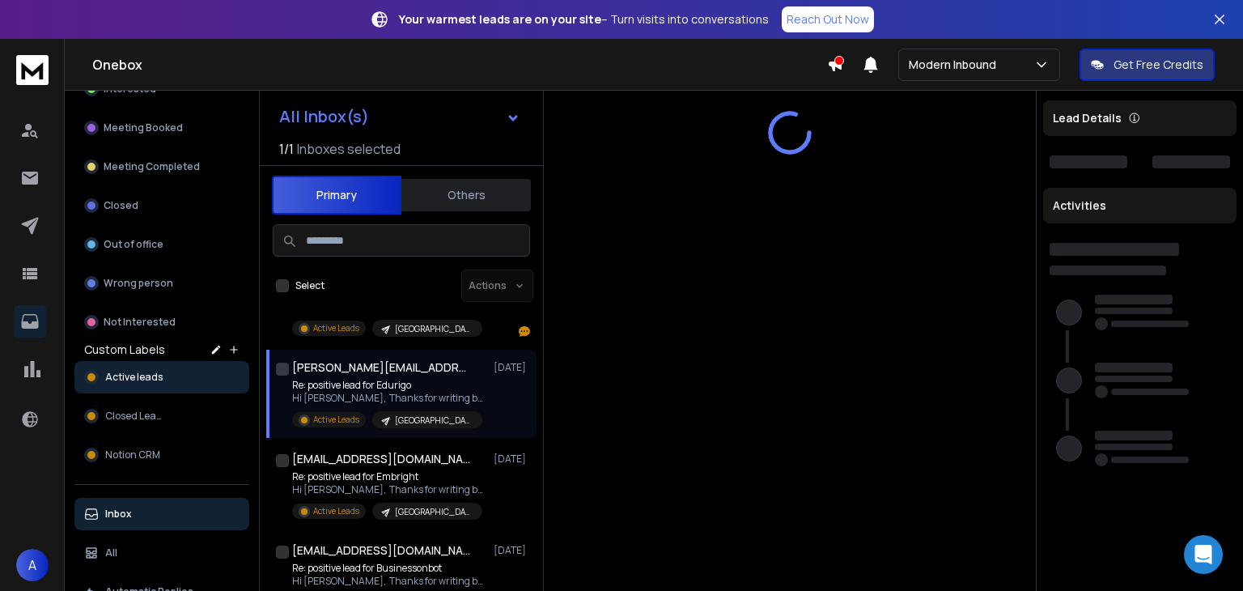
scroll to position [4265, 0]
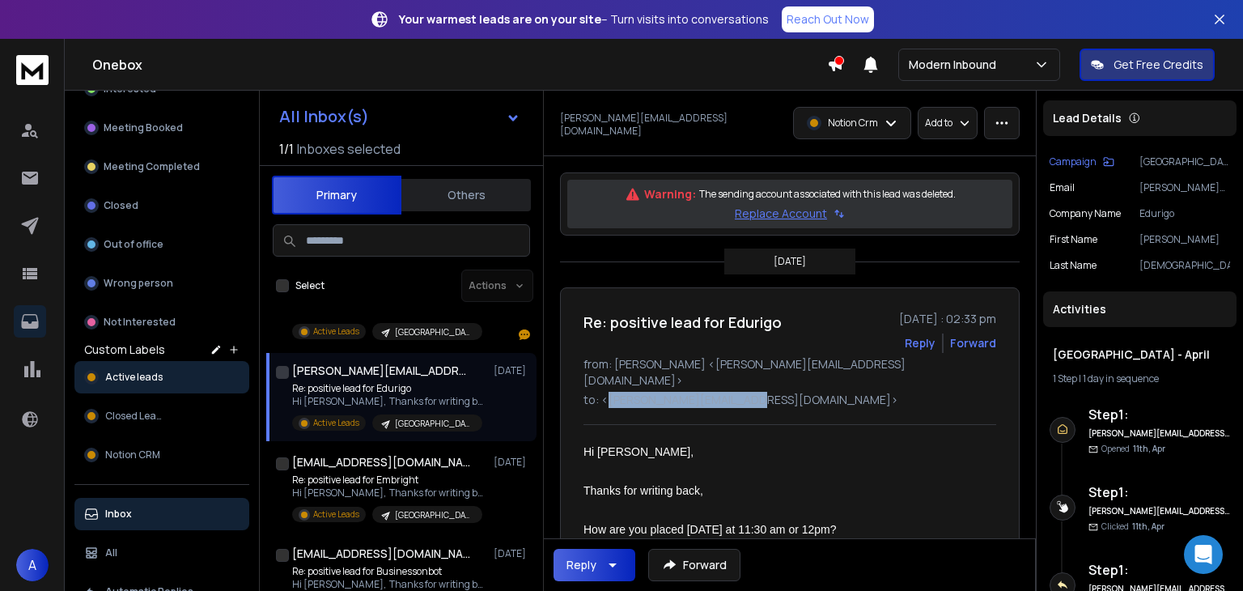
drag, startPoint x: 735, startPoint y: 387, endPoint x: 608, endPoint y: 386, distance: 126.2
click at [608, 392] on p "to: <[PERSON_NAME][EMAIL_ADDRESS][DOMAIN_NAME]>" at bounding box center [789, 400] width 413 height 16
click at [709, 460] on div at bounding box center [783, 469] width 400 height 19
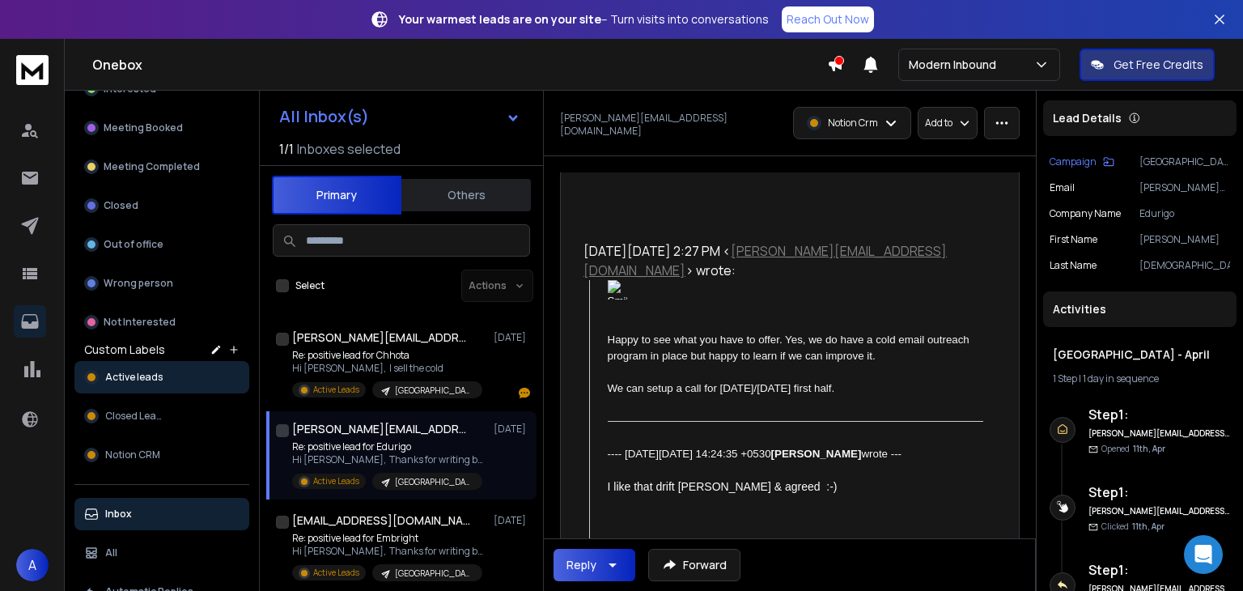
scroll to position [4205, 0]
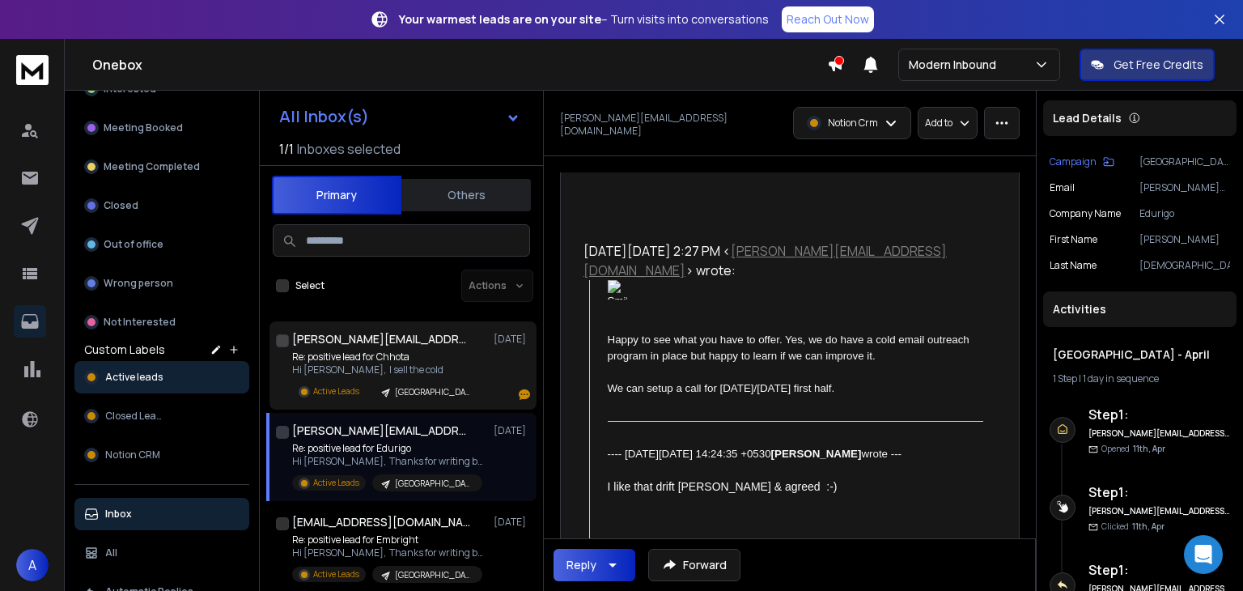
click at [418, 350] on p "Re: positive lead for Chhota" at bounding box center [387, 356] width 190 height 13
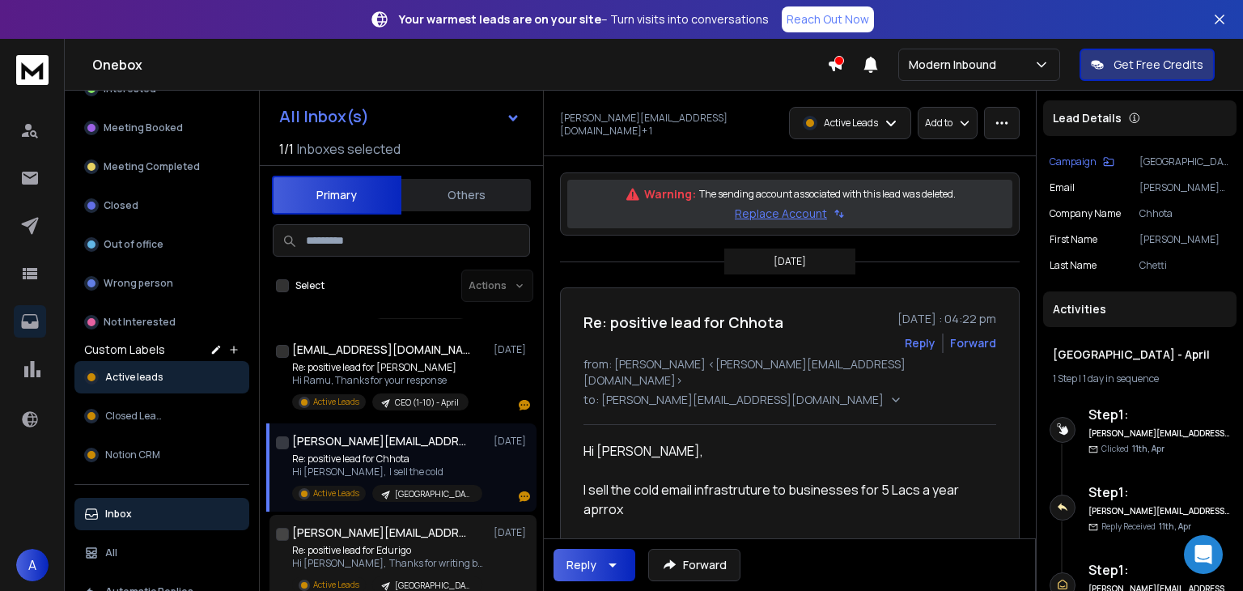
scroll to position [4101, 0]
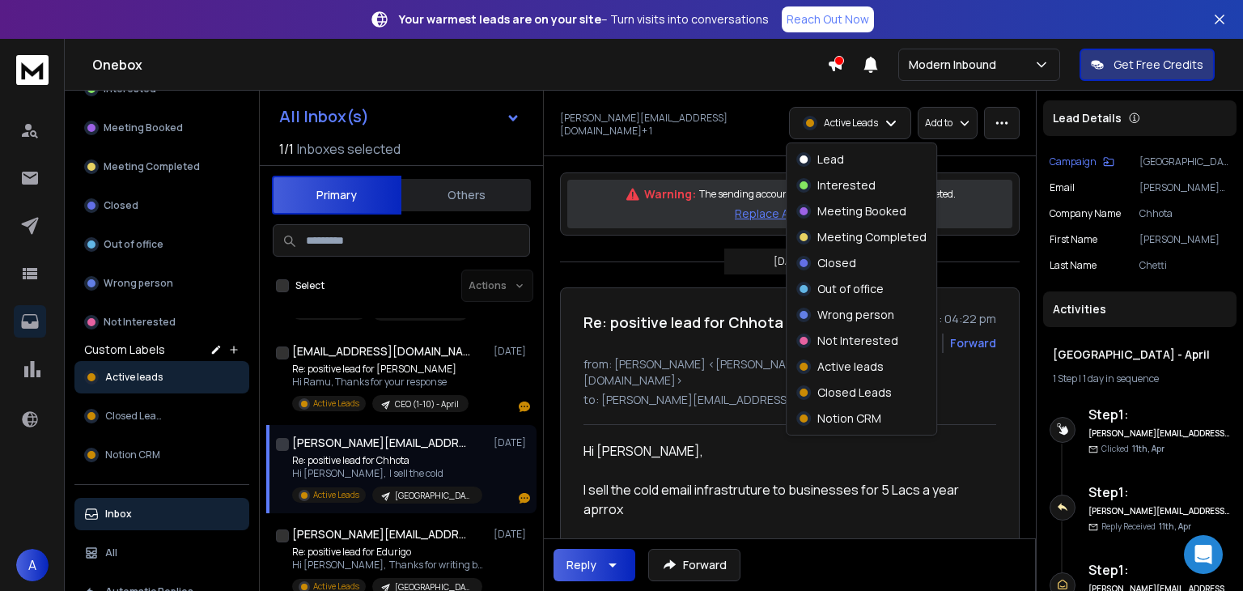
click at [877, 122] on p "Active Leads" at bounding box center [851, 122] width 54 height 13
click at [838, 408] on div "Notion CRM" at bounding box center [861, 418] width 143 height 26
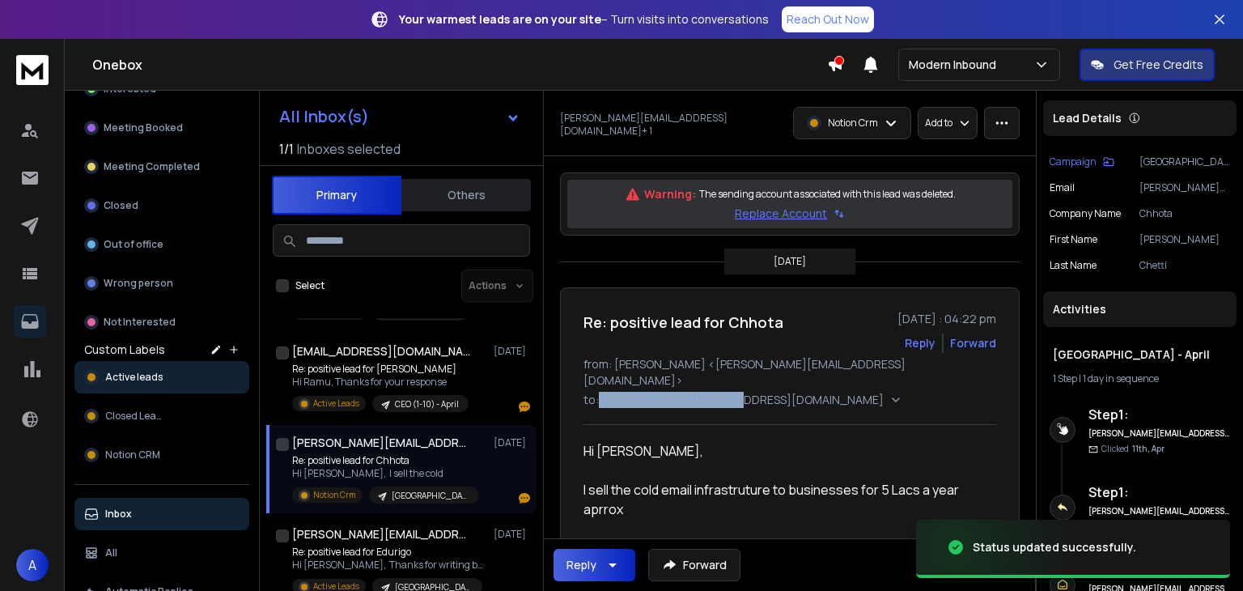
drag, startPoint x: 728, startPoint y: 382, endPoint x: 599, endPoint y: 395, distance: 130.1
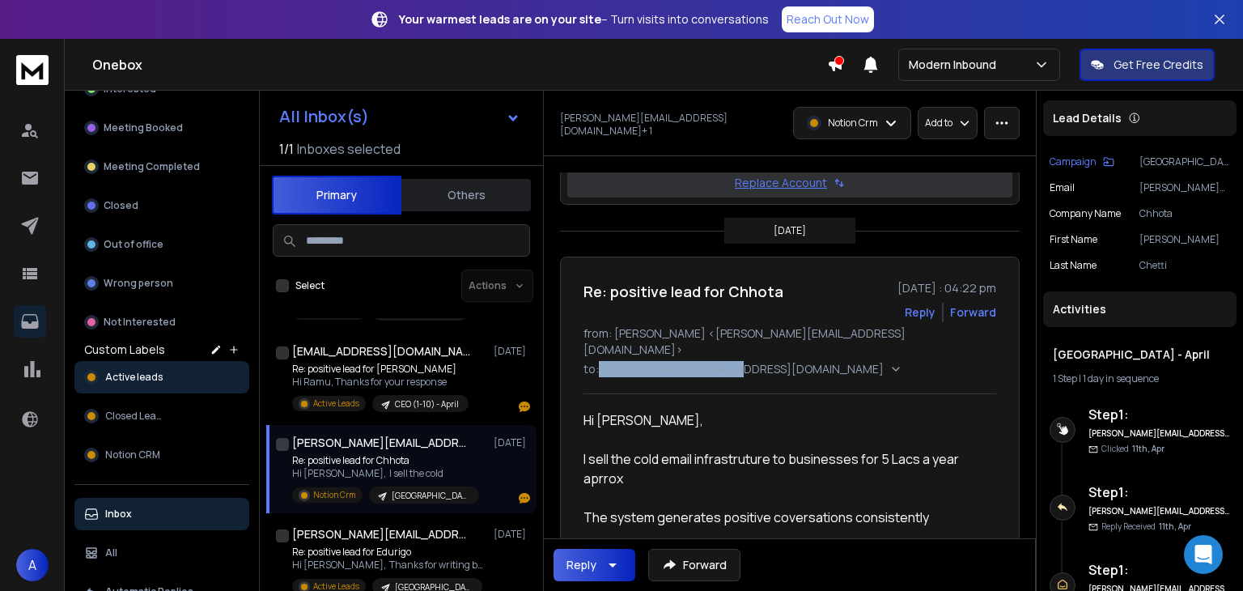
scroll to position [32, 0]
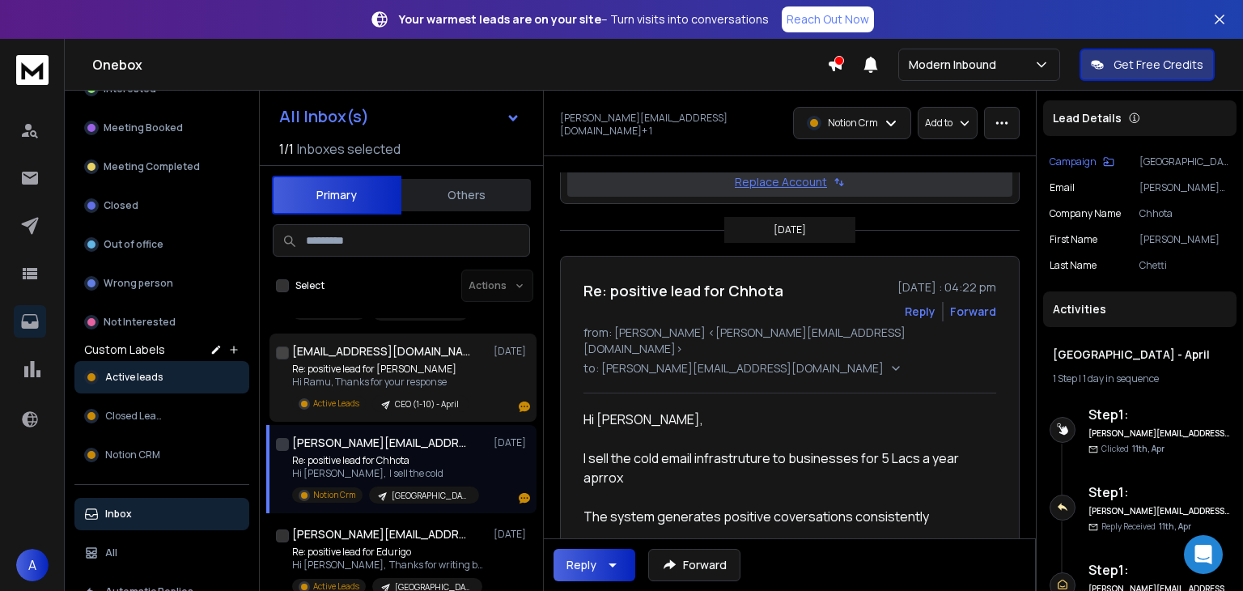
click at [463, 387] on p "Hi Ramu, Thanks for your response" at bounding box center [380, 381] width 176 height 13
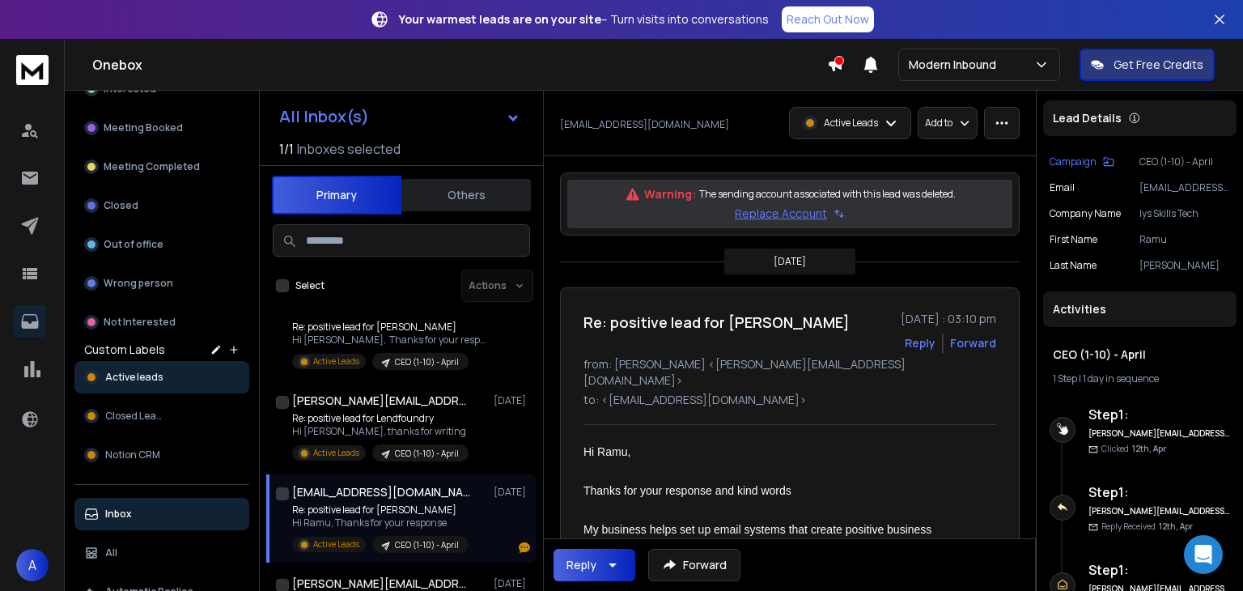
scroll to position [3954, 0]
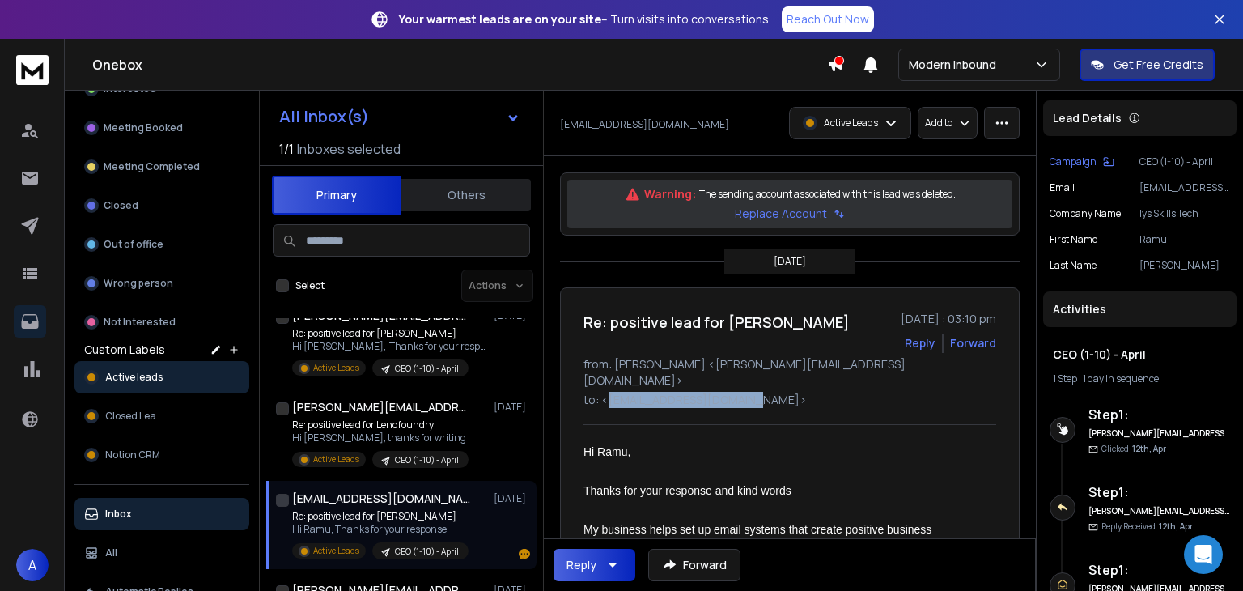
drag, startPoint x: 606, startPoint y: 386, endPoint x: 731, endPoint y: 394, distance: 125.7
drag, startPoint x: 739, startPoint y: 389, endPoint x: 607, endPoint y: 396, distance: 132.0
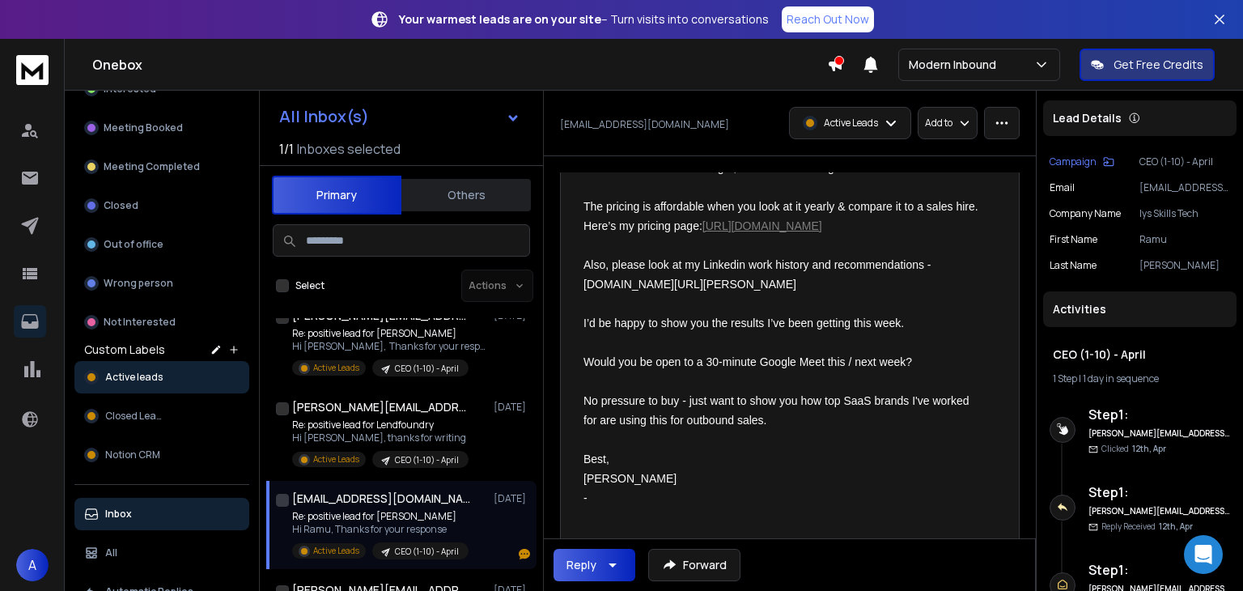
scroll to position [382, 0]
click at [890, 320] on span "I’d be happy to show you the results I’ve been getting this week." at bounding box center [743, 321] width 320 height 13
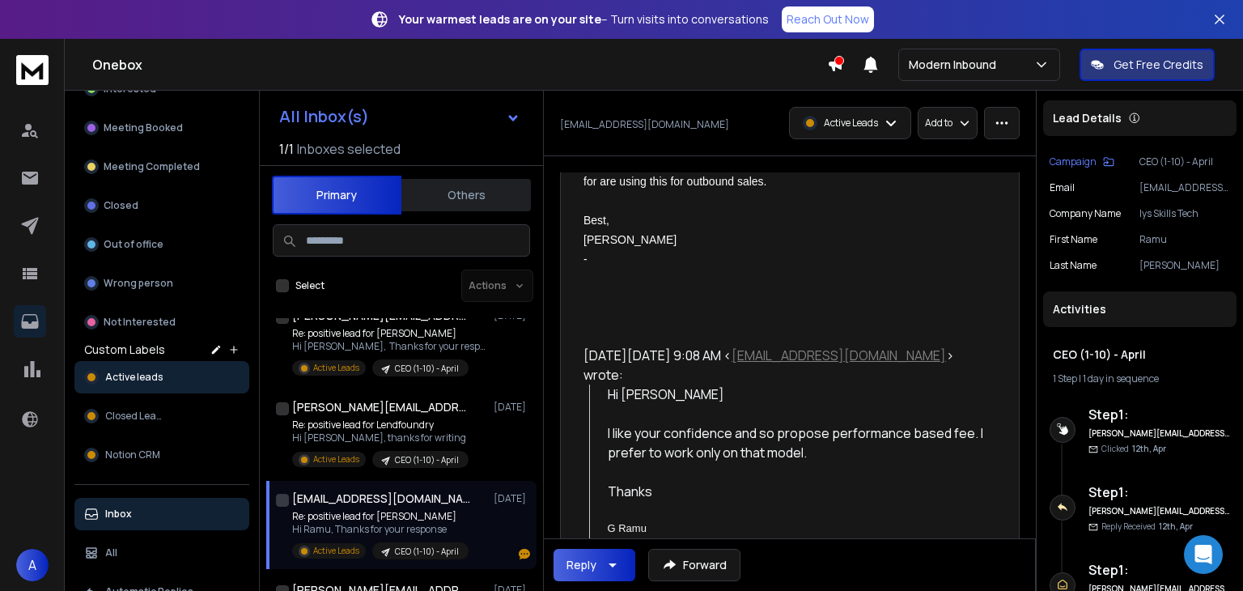
scroll to position [618, 0]
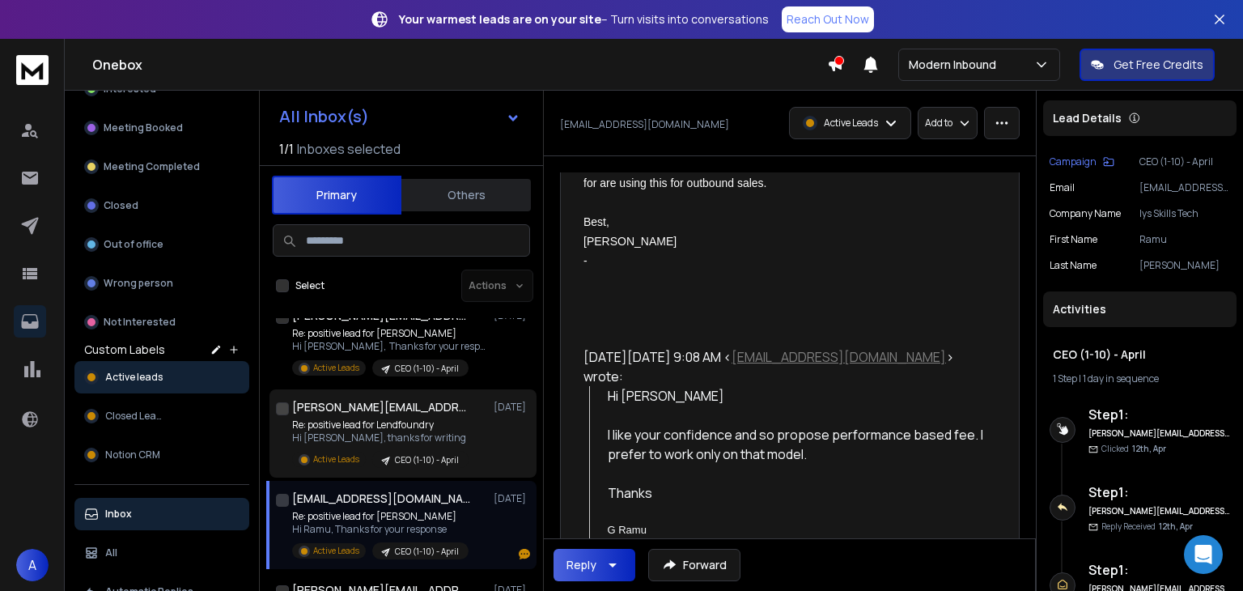
click at [410, 436] on p "Hi [PERSON_NAME], thanks for writing" at bounding box center [380, 437] width 176 height 13
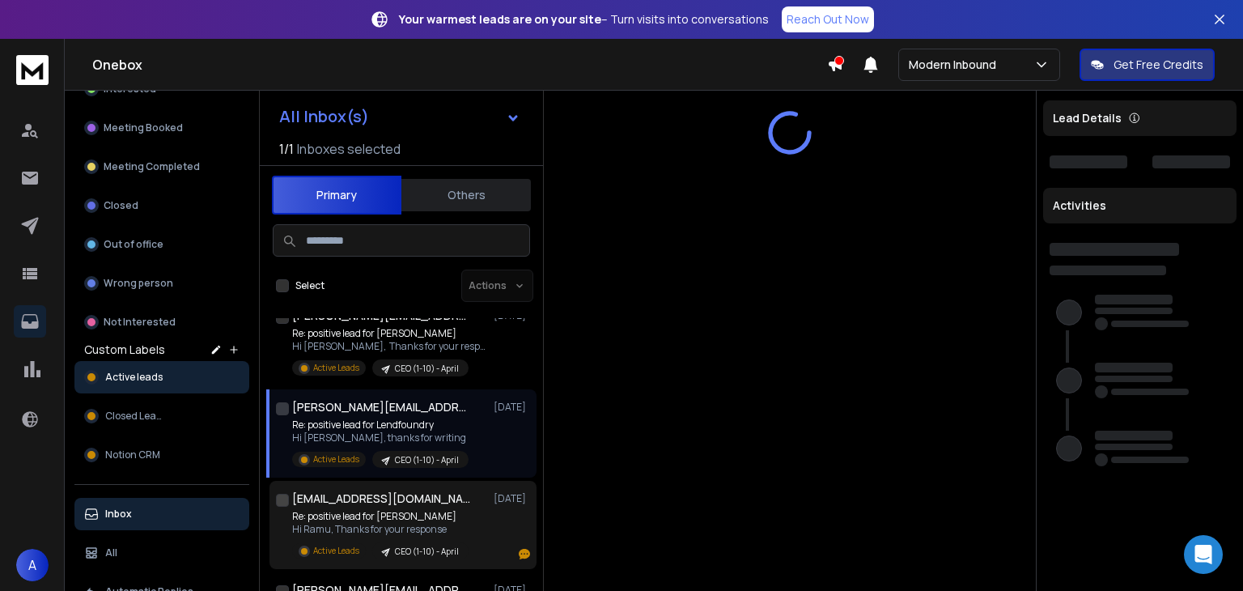
click at [426, 510] on p "Re: positive lead for [PERSON_NAME]" at bounding box center [380, 516] width 176 height 13
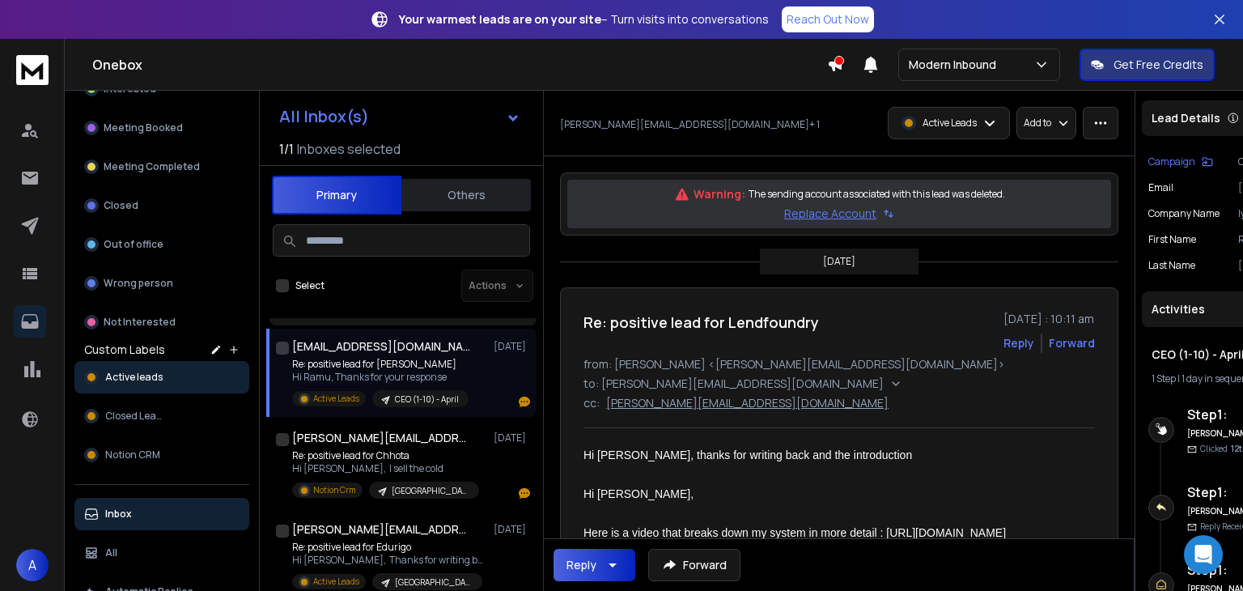
scroll to position [4107, 0]
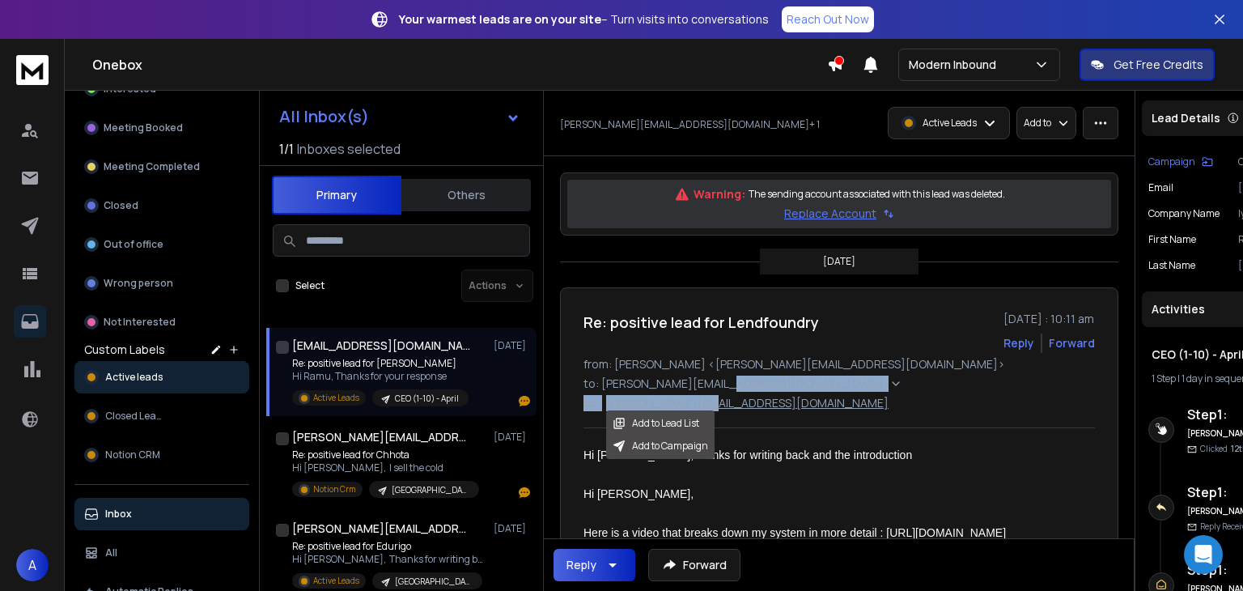
drag, startPoint x: 716, startPoint y: 382, endPoint x: 699, endPoint y: 394, distance: 20.9
click at [699, 394] on div "Re: positive lead for Lendfoundry [DATE] : 10:11 am Reply Forward from: [PERSON…" at bounding box center [838, 361] width 511 height 100
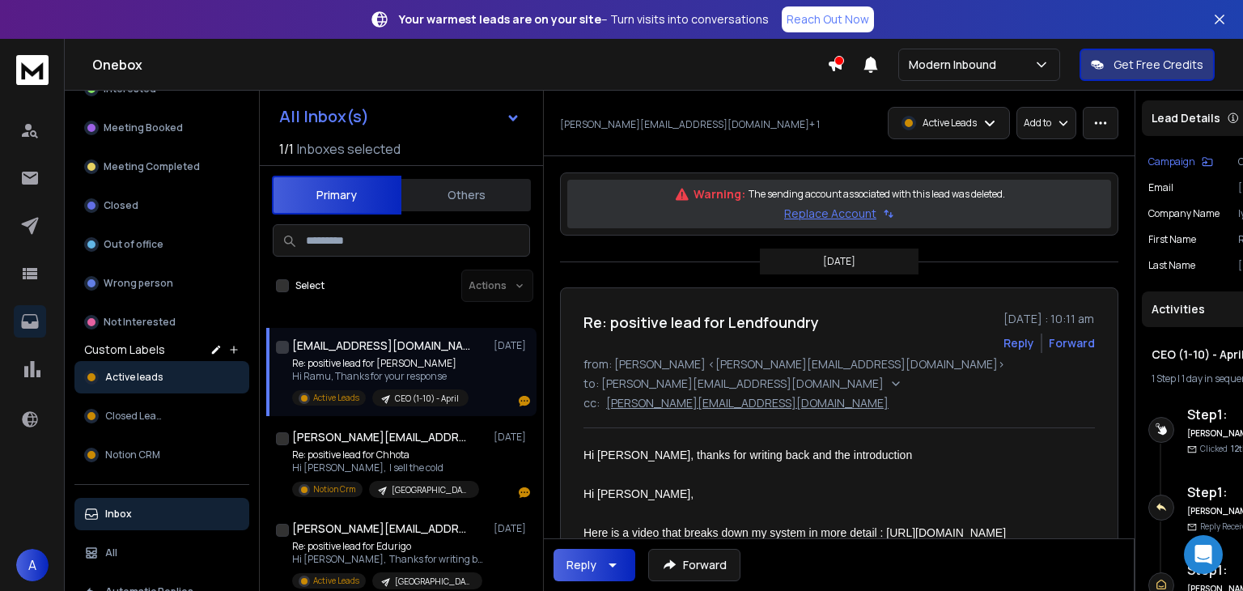
click at [838, 464] on div "Hi [PERSON_NAME], thanks for writing back and the introduction Hi [PERSON_NAME]," at bounding box center [819, 473] width 472 height 58
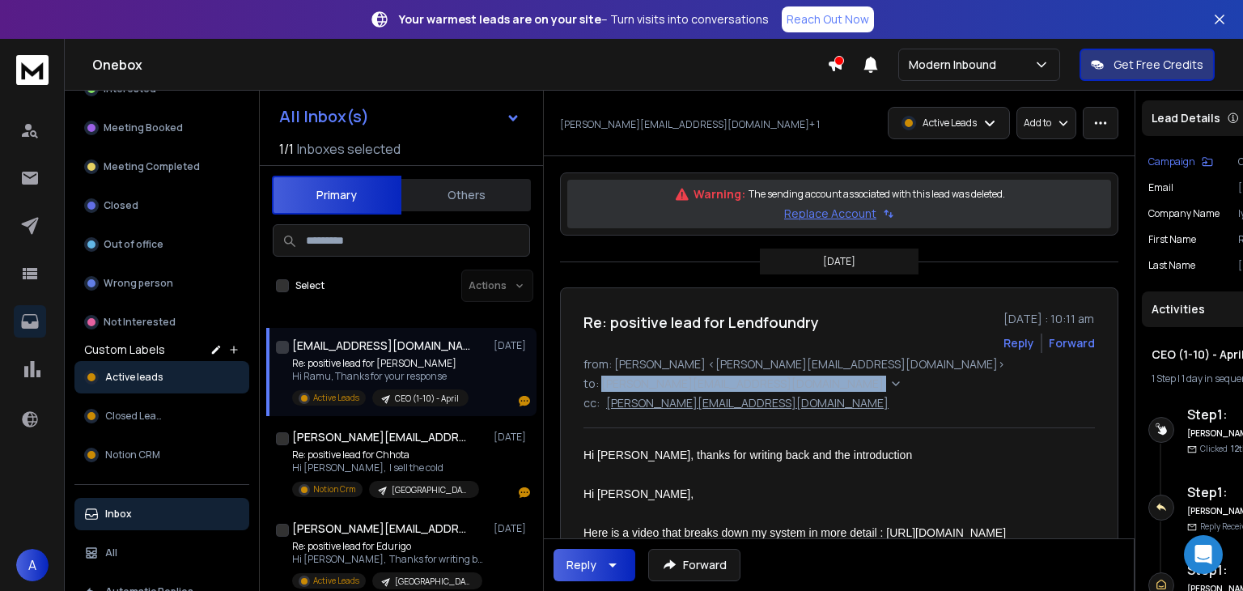
drag, startPoint x: 720, startPoint y: 385, endPoint x: 599, endPoint y: 374, distance: 121.9
click at [599, 375] on p "to: [PERSON_NAME][EMAIL_ADDRESS][DOMAIN_NAME]" at bounding box center [734, 383] width 303 height 16
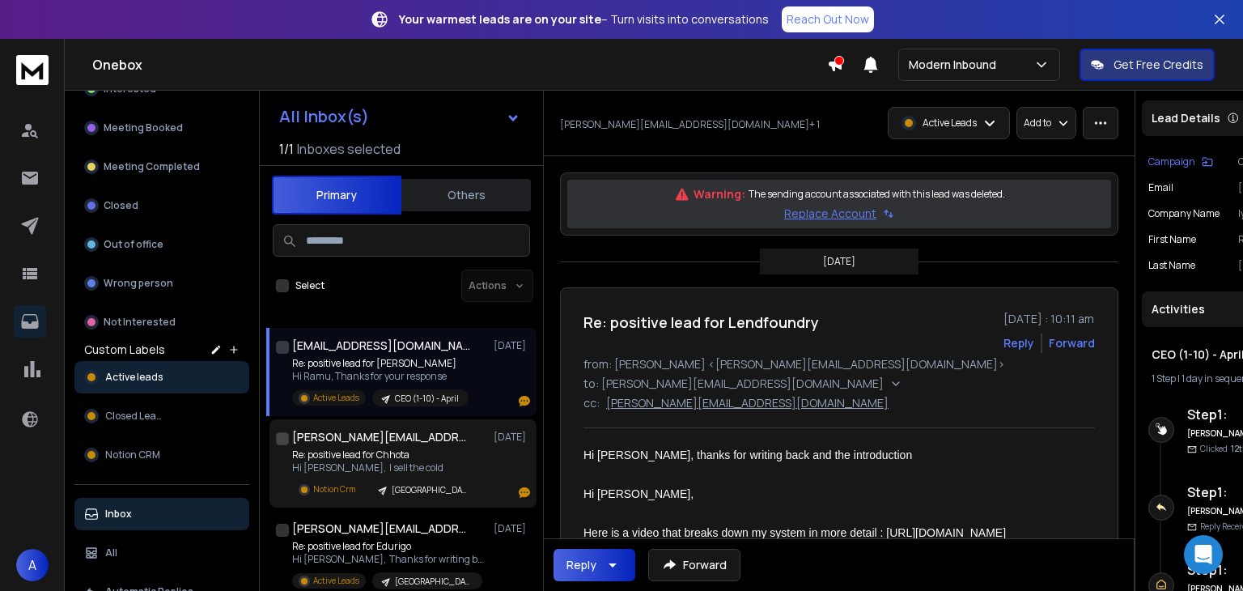
click at [366, 434] on h1 "[PERSON_NAME][EMAIL_ADDRESS][DOMAIN_NAME] +1" at bounding box center [381, 437] width 178 height 16
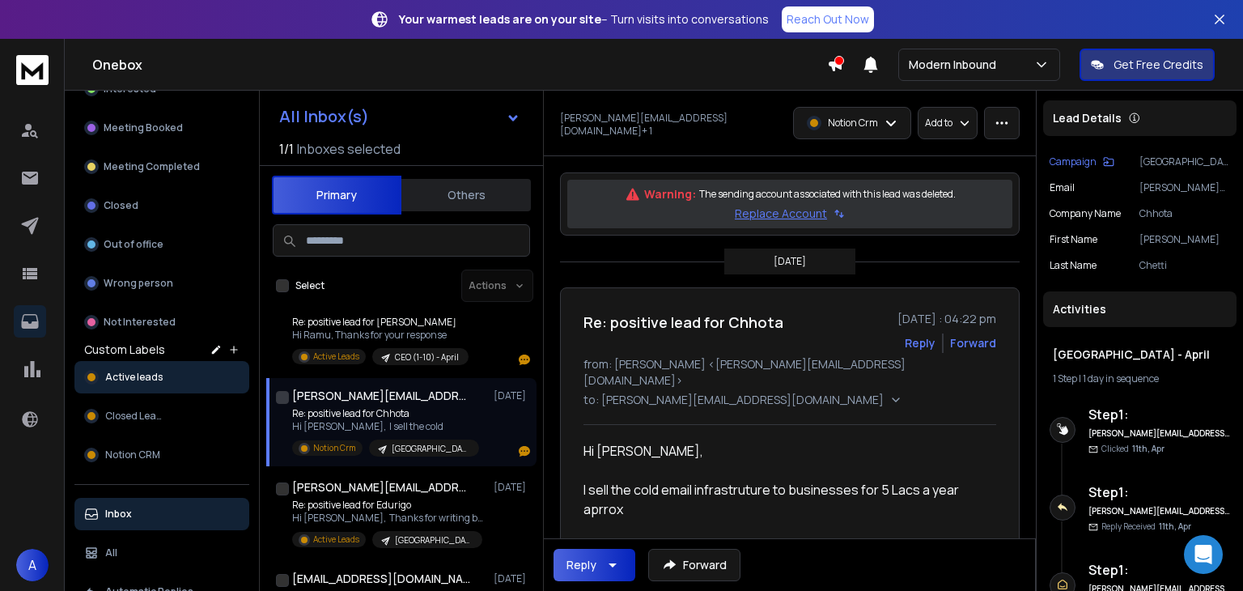
scroll to position [4126, 0]
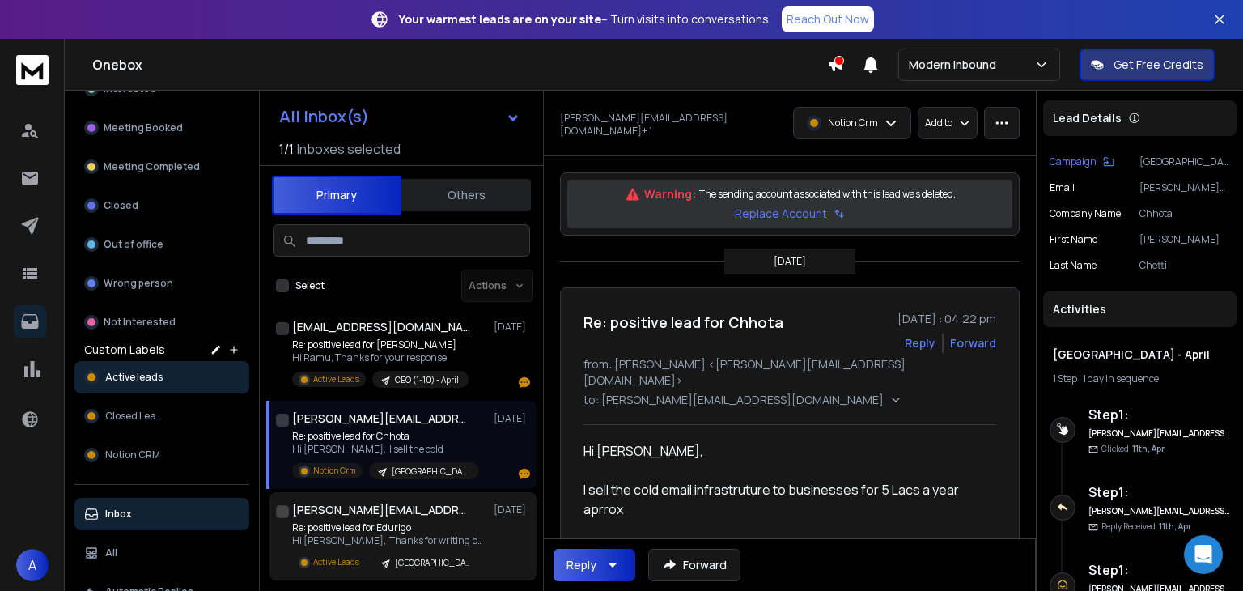
click at [419, 515] on h1 "[PERSON_NAME][EMAIL_ADDRESS][DOMAIN_NAME]" at bounding box center [381, 510] width 178 height 16
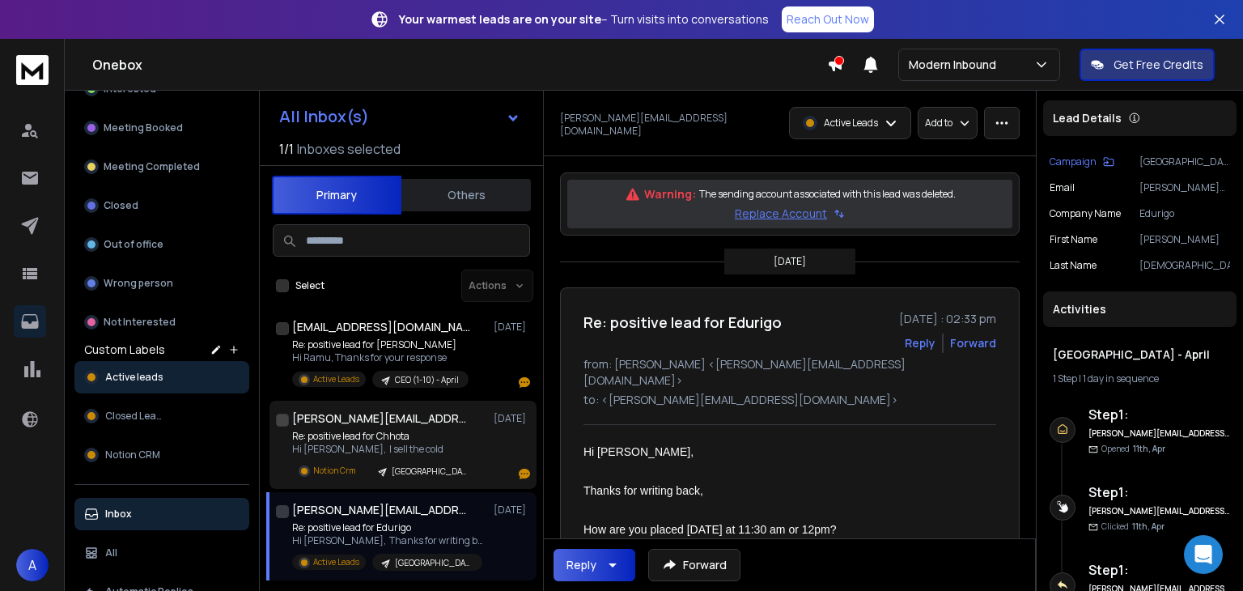
click at [430, 413] on h1 "[PERSON_NAME][EMAIL_ADDRESS][DOMAIN_NAME] +1" at bounding box center [381, 418] width 178 height 16
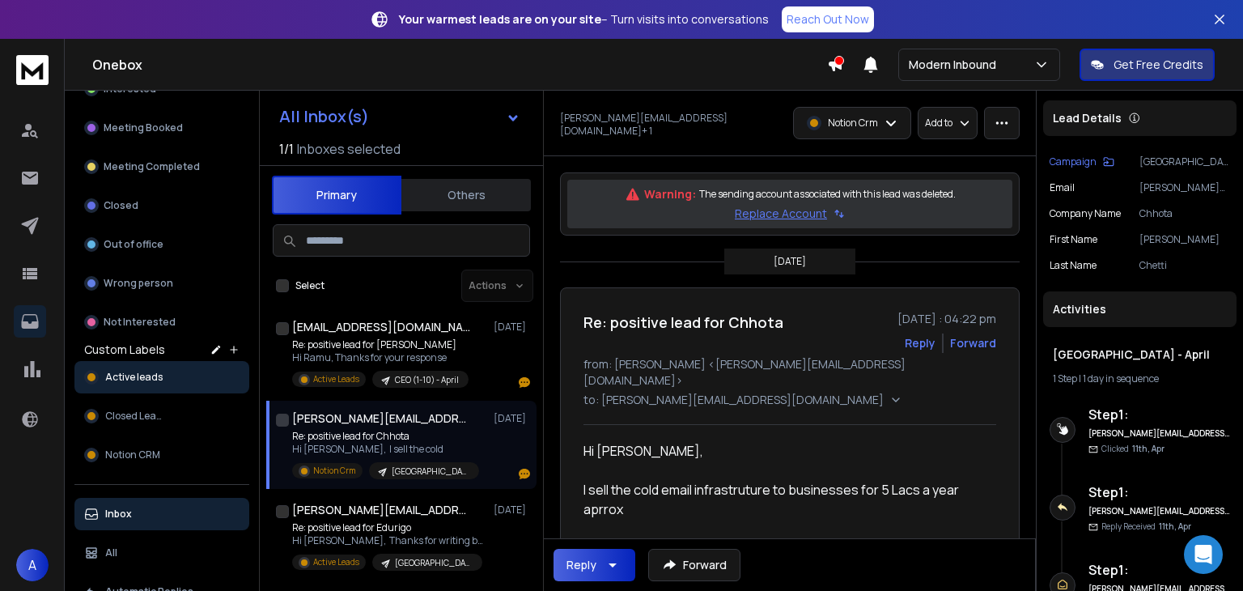
scroll to position [23, 0]
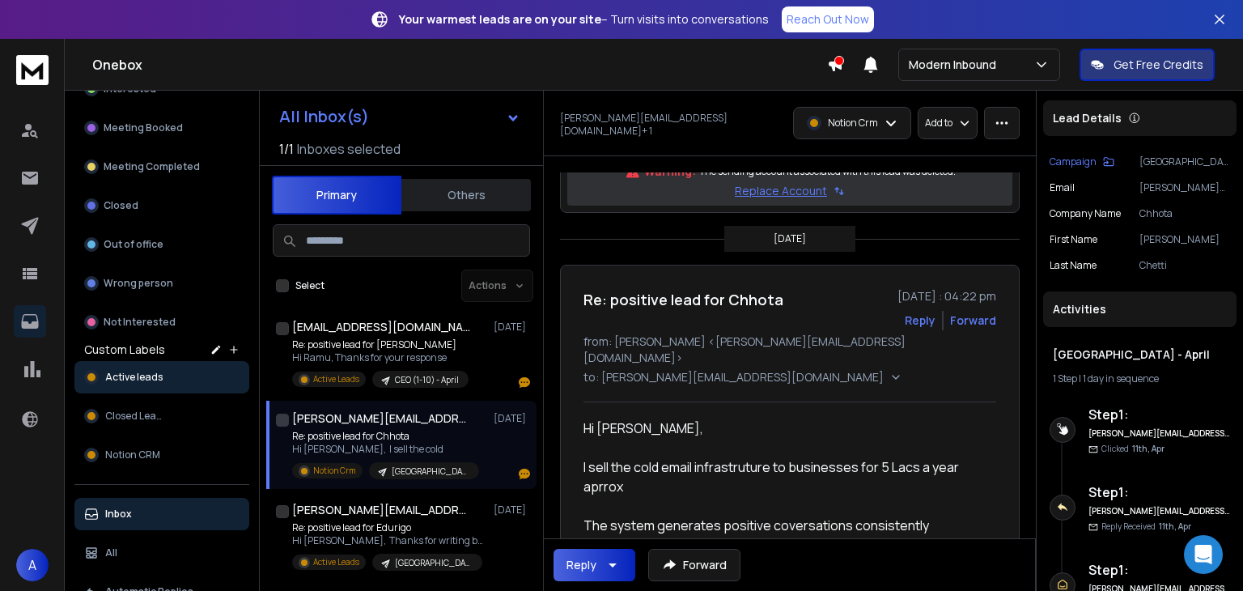
click at [618, 369] on p "to: [PERSON_NAME][EMAIL_ADDRESS][DOMAIN_NAME]" at bounding box center [734, 377] width 303 height 16
drag, startPoint x: 618, startPoint y: 355, endPoint x: 717, endPoint y: 358, distance: 98.7
click at [717, 369] on p "to: [PERSON_NAME][EMAIL_ADDRESS][DOMAIN_NAME]" at bounding box center [734, 377] width 303 height 16
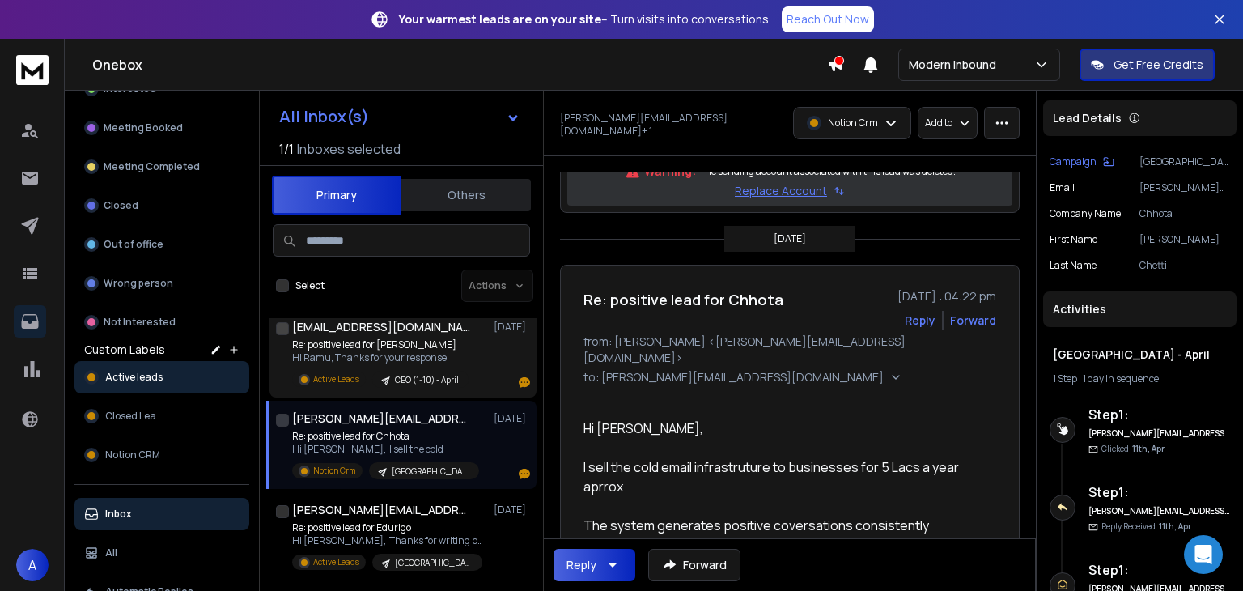
click at [443, 327] on div "[EMAIL_ADDRESS][DOMAIN_NAME] [DATE]" at bounding box center [411, 327] width 238 height 16
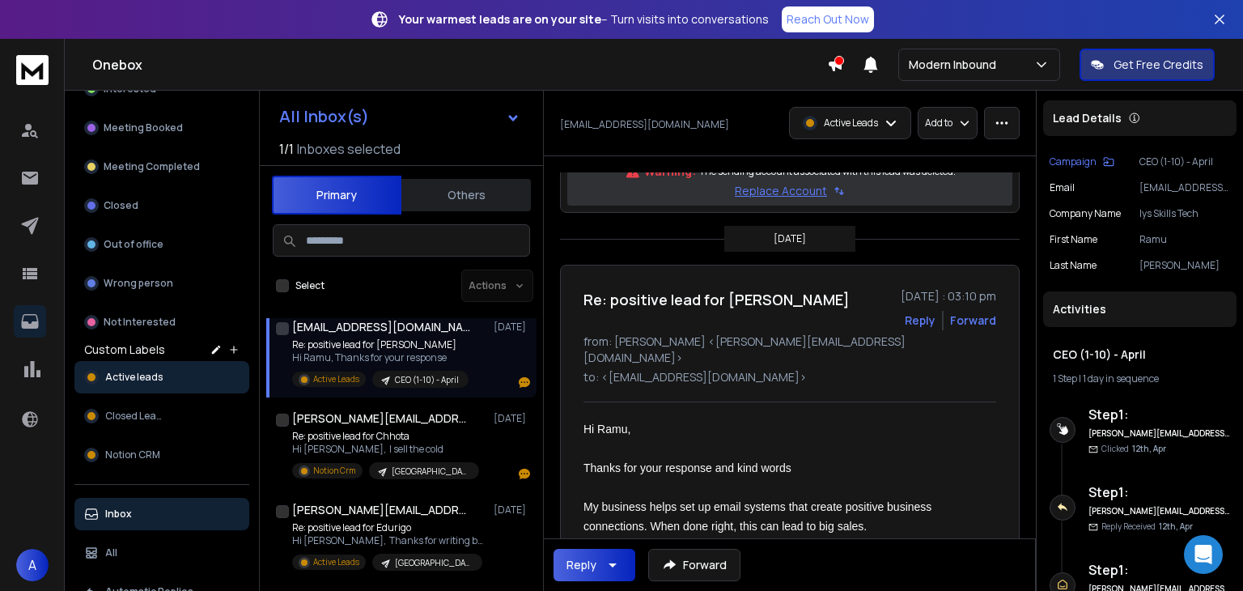
click at [626, 369] on p "to: <[EMAIL_ADDRESS][DOMAIN_NAME]>" at bounding box center [789, 377] width 413 height 16
drag, startPoint x: 626, startPoint y: 357, endPoint x: 725, endPoint y: 358, distance: 98.7
click at [725, 369] on p "to: <[EMAIL_ADDRESS][DOMAIN_NAME]>" at bounding box center [789, 377] width 413 height 16
click at [893, 132] on div "Active Leads" at bounding box center [850, 123] width 121 height 31
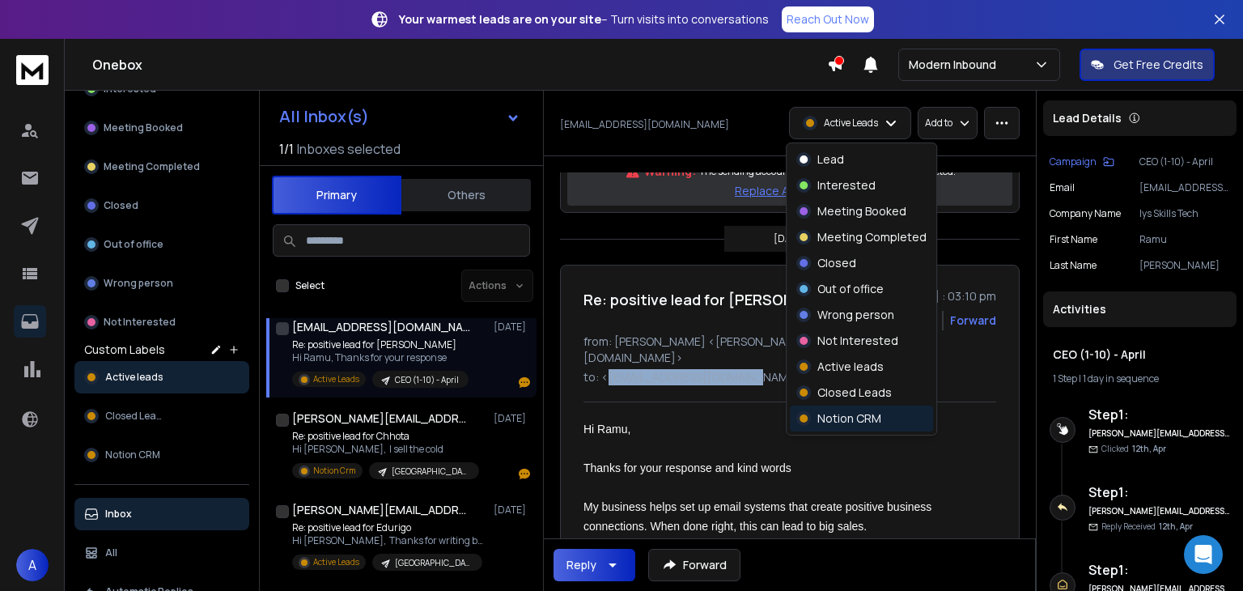
click at [845, 408] on div "Notion CRM" at bounding box center [861, 418] width 143 height 26
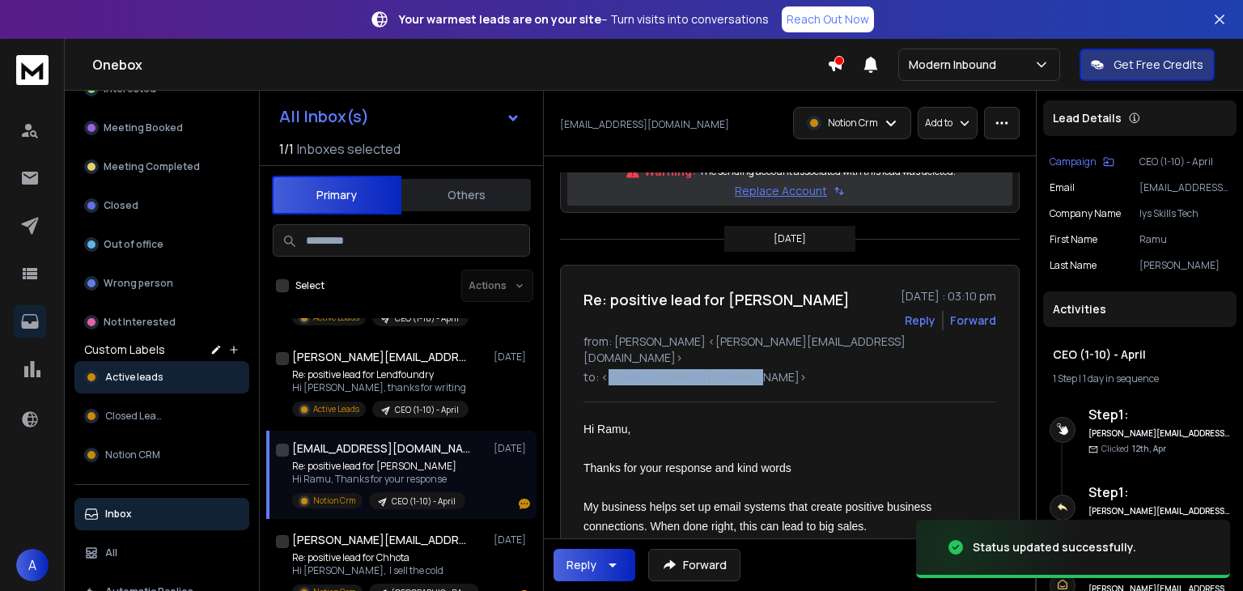
scroll to position [4004, 0]
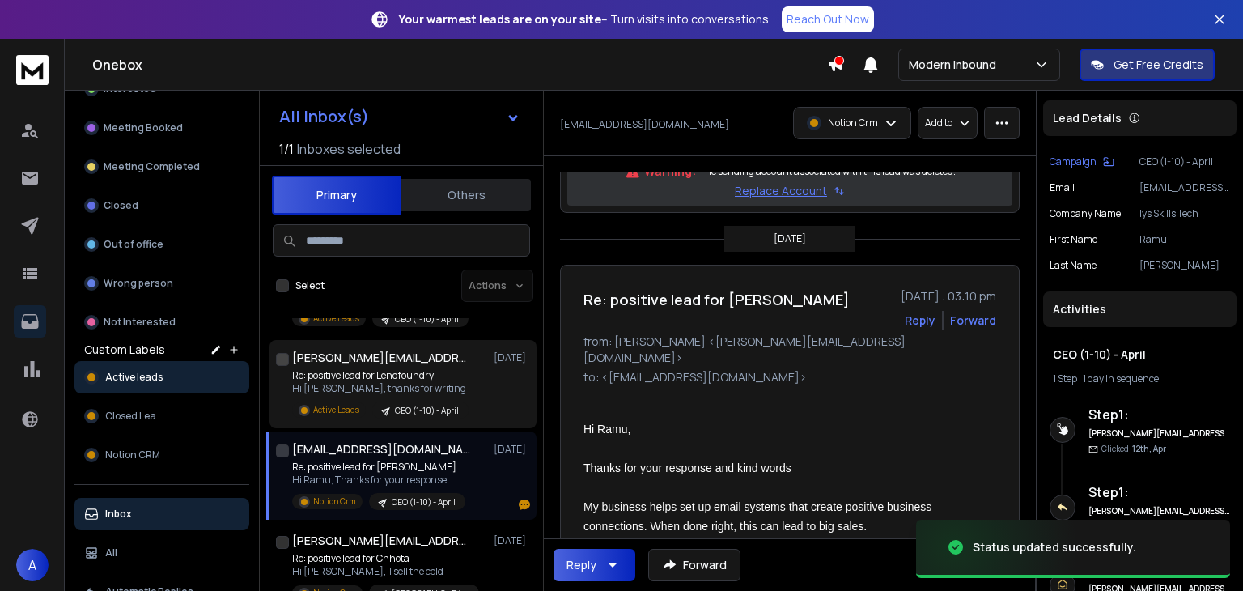
click at [432, 370] on p "Re: positive lead for Lendfoundry" at bounding box center [380, 375] width 176 height 13
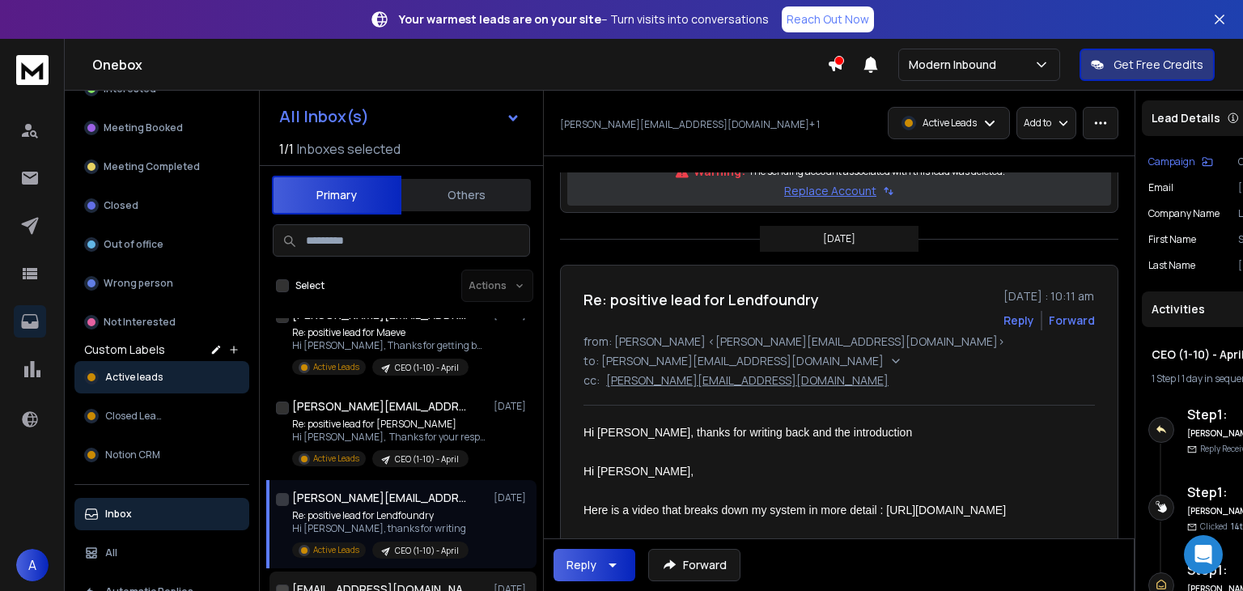
scroll to position [3861, 0]
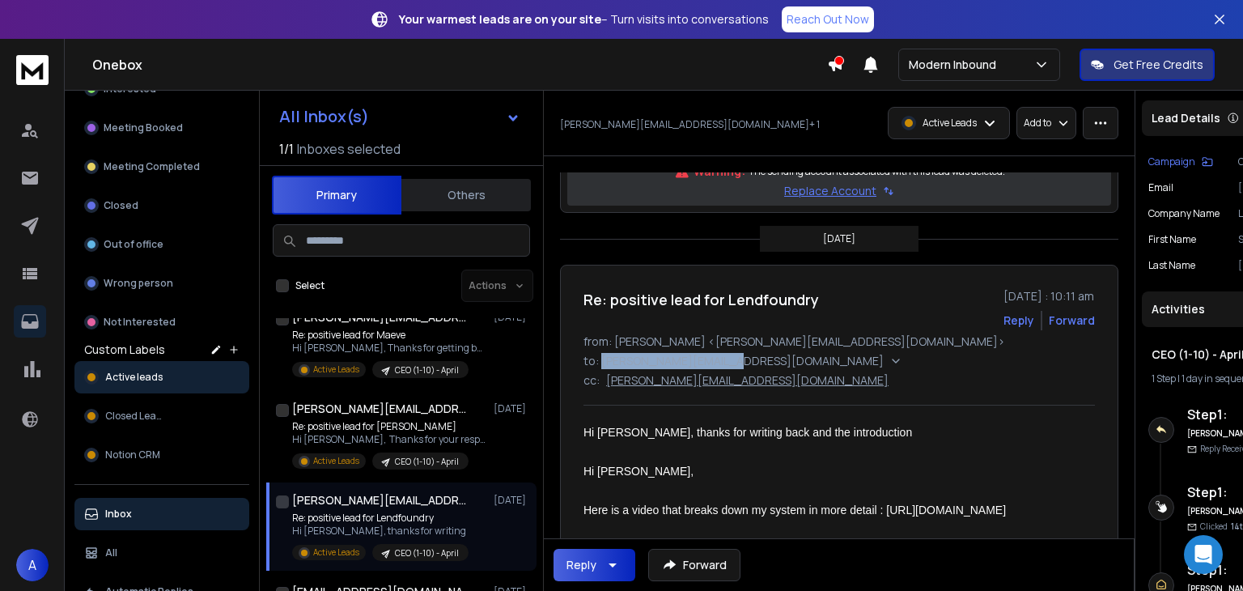
drag, startPoint x: 718, startPoint y: 363, endPoint x: 599, endPoint y: 358, distance: 119.8
click at [599, 358] on p "to: [PERSON_NAME][EMAIL_ADDRESS][DOMAIN_NAME]" at bounding box center [734, 361] width 303 height 16
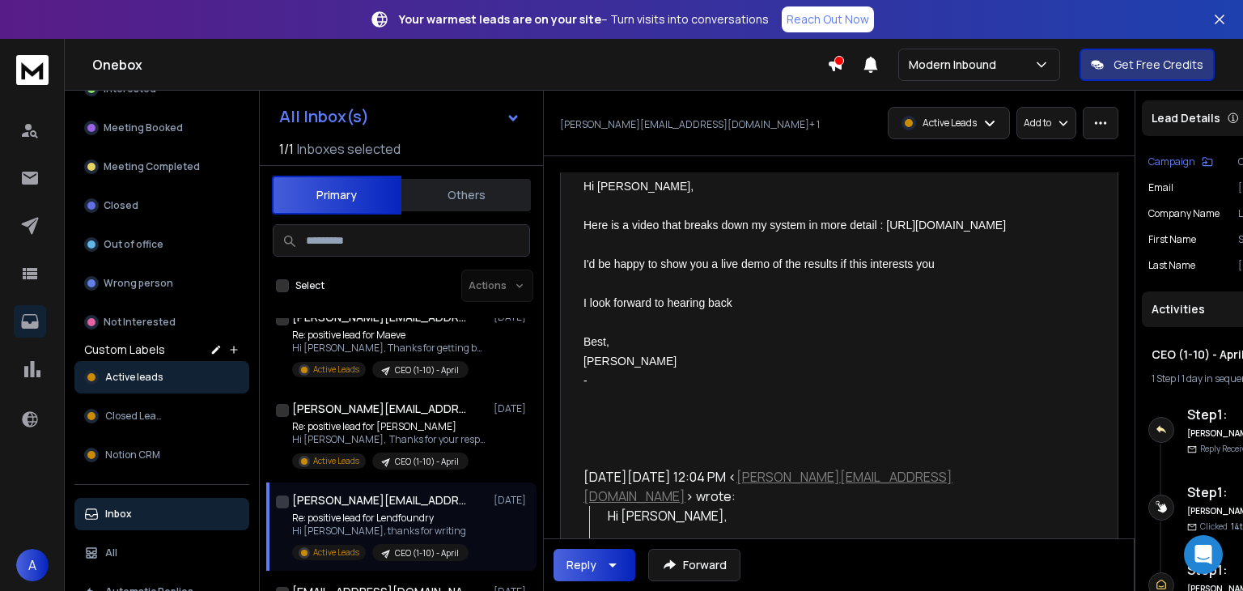
scroll to position [333, 0]
